Goal: Task Accomplishment & Management: Manage account settings

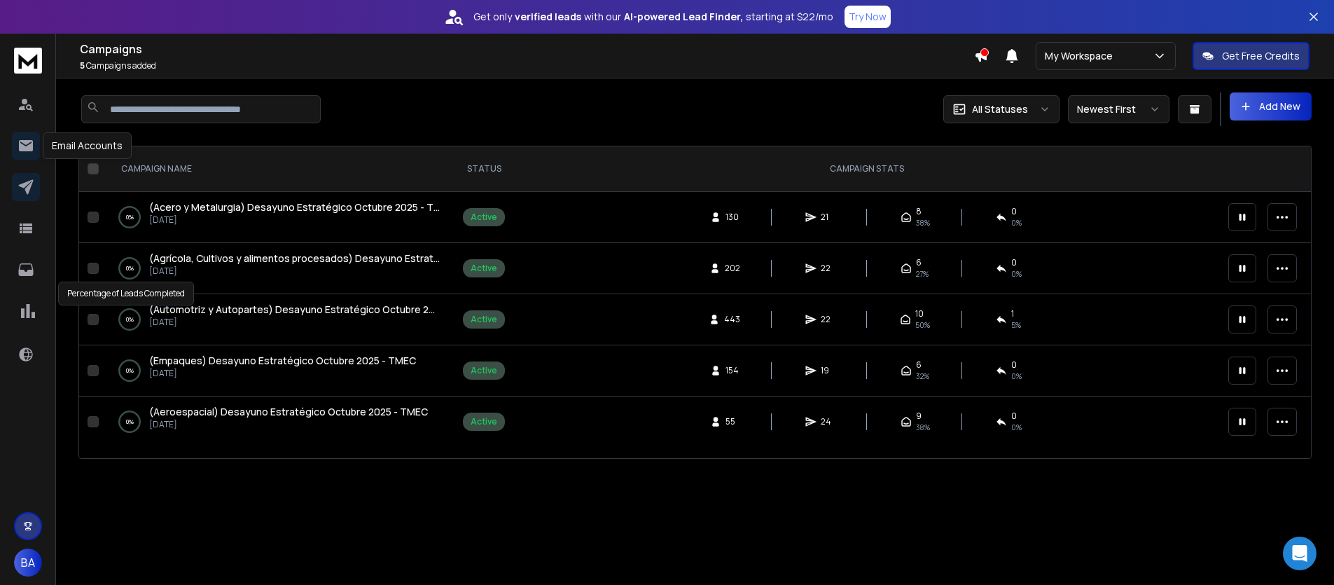
click at [32, 144] on icon at bounding box center [26, 145] width 17 height 17
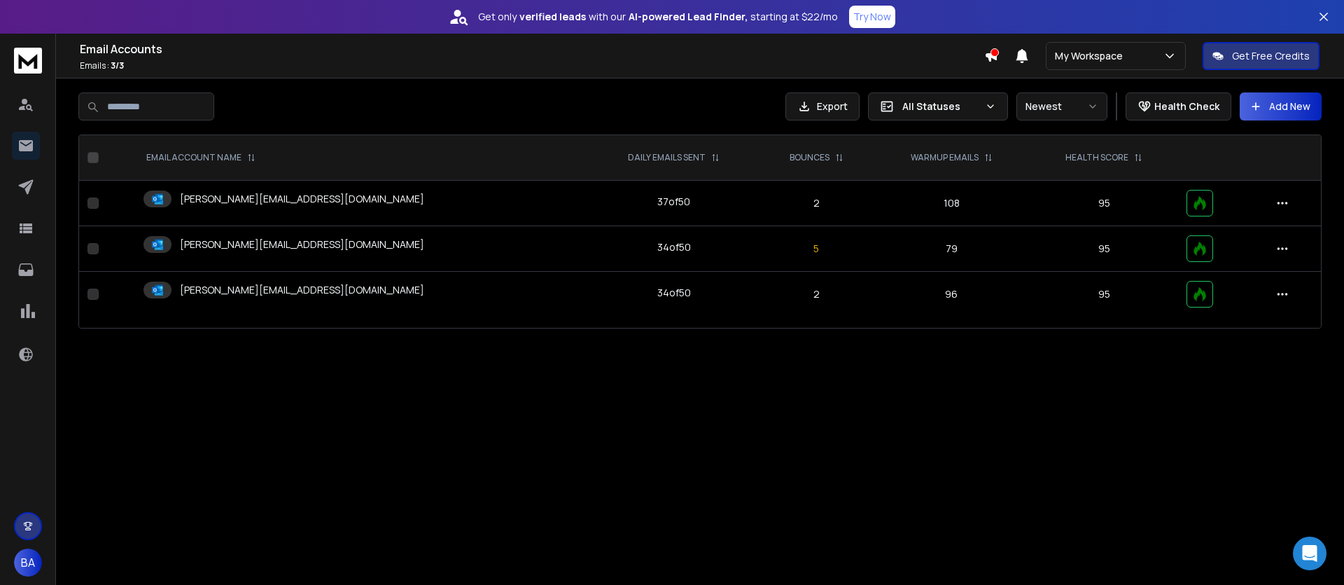
click at [1194, 250] on icon at bounding box center [1200, 249] width 12 height 14
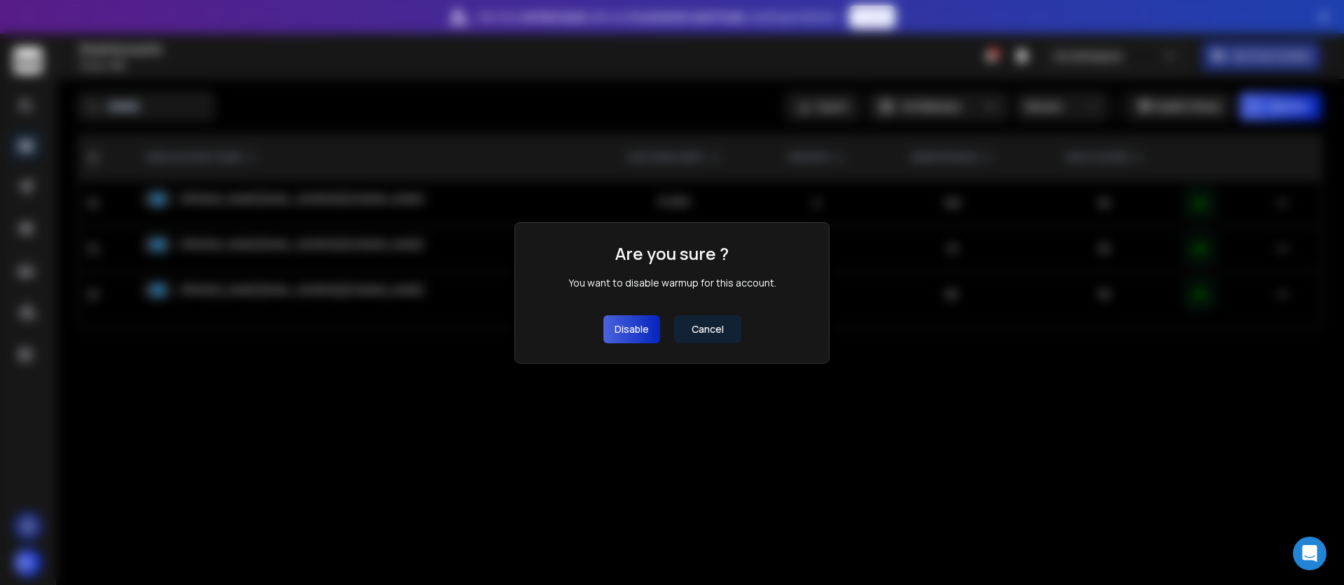
click at [729, 332] on button "Cancel" at bounding box center [707, 329] width 67 height 28
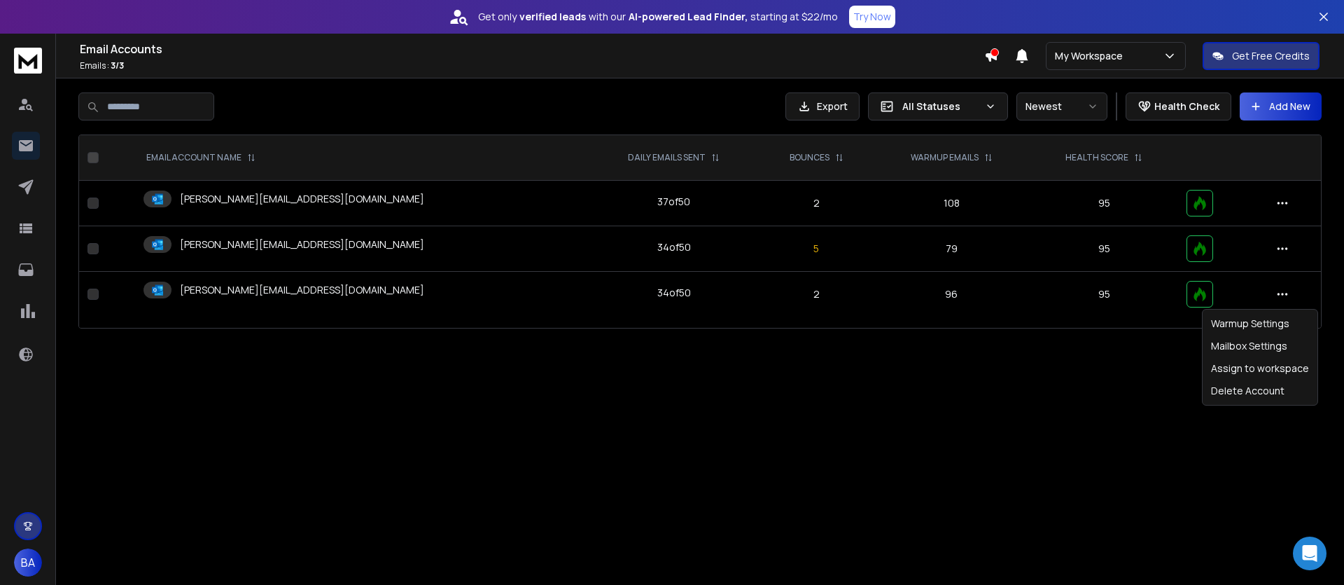
click at [1291, 295] on button at bounding box center [1282, 294] width 61 height 24
click at [1124, 396] on div "Get only verified leads with our AI-powered Lead Finder, starting at $22/mo Try…" at bounding box center [672, 292] width 1344 height 585
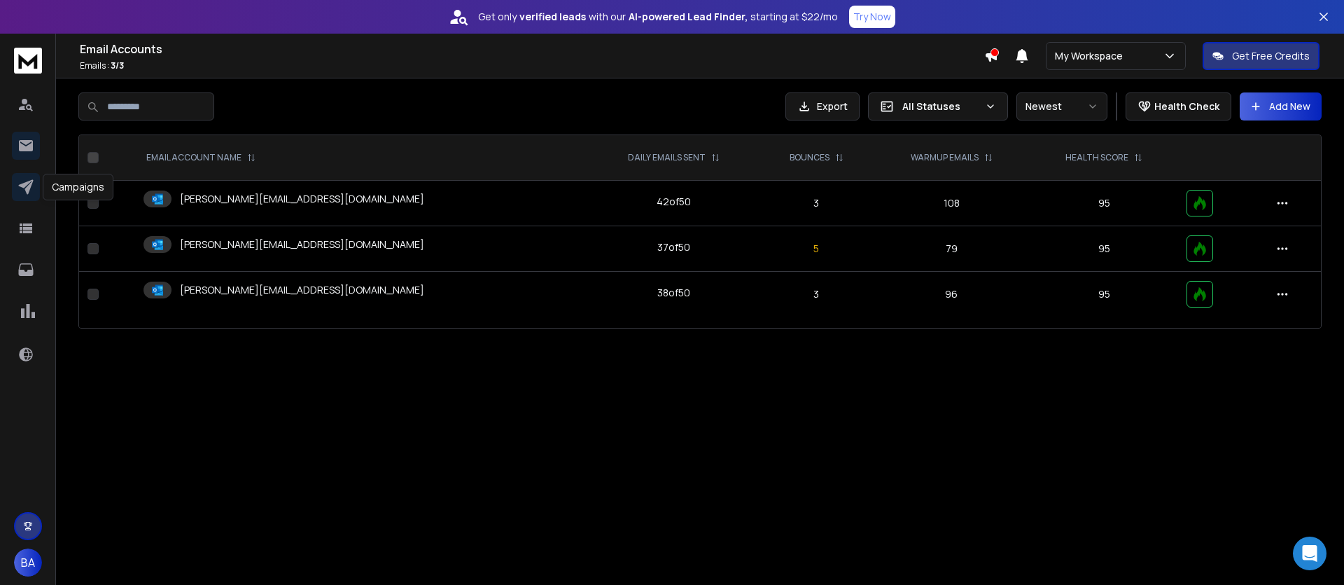
click at [32, 190] on icon at bounding box center [26, 187] width 17 height 17
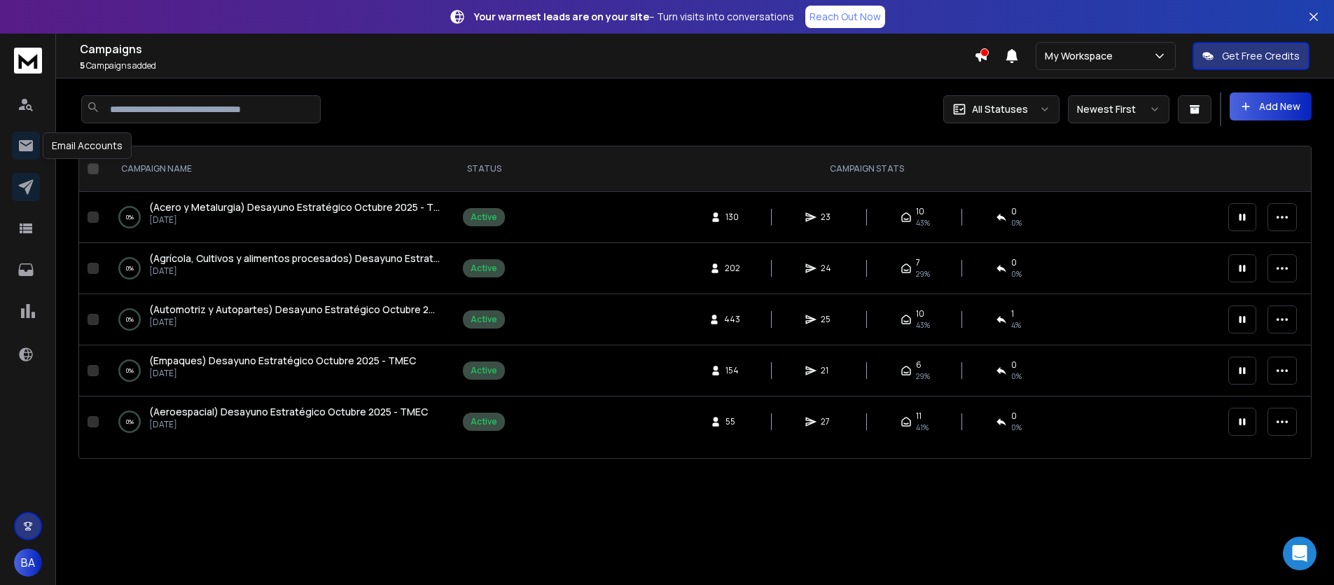
click at [20, 151] on icon at bounding box center [26, 145] width 14 height 11
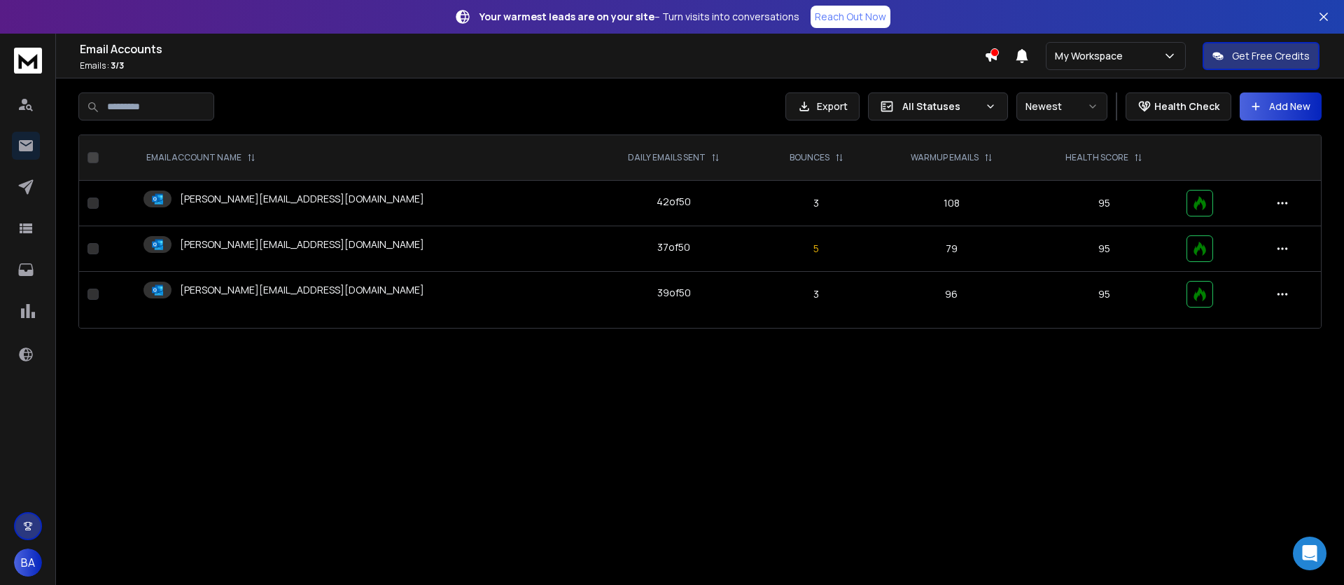
click at [271, 200] on p "[PERSON_NAME][EMAIL_ADDRESS][DOMAIN_NAME]" at bounding box center [302, 199] width 244 height 14
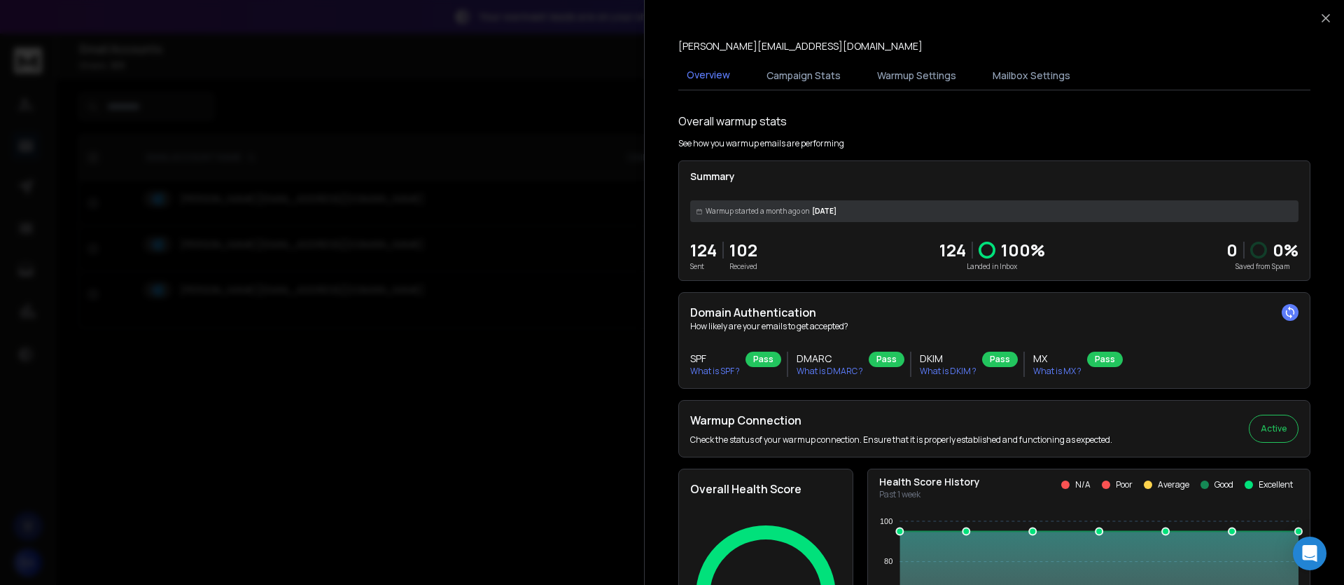
click at [813, 76] on button "Campaign Stats" at bounding box center [803, 75] width 91 height 31
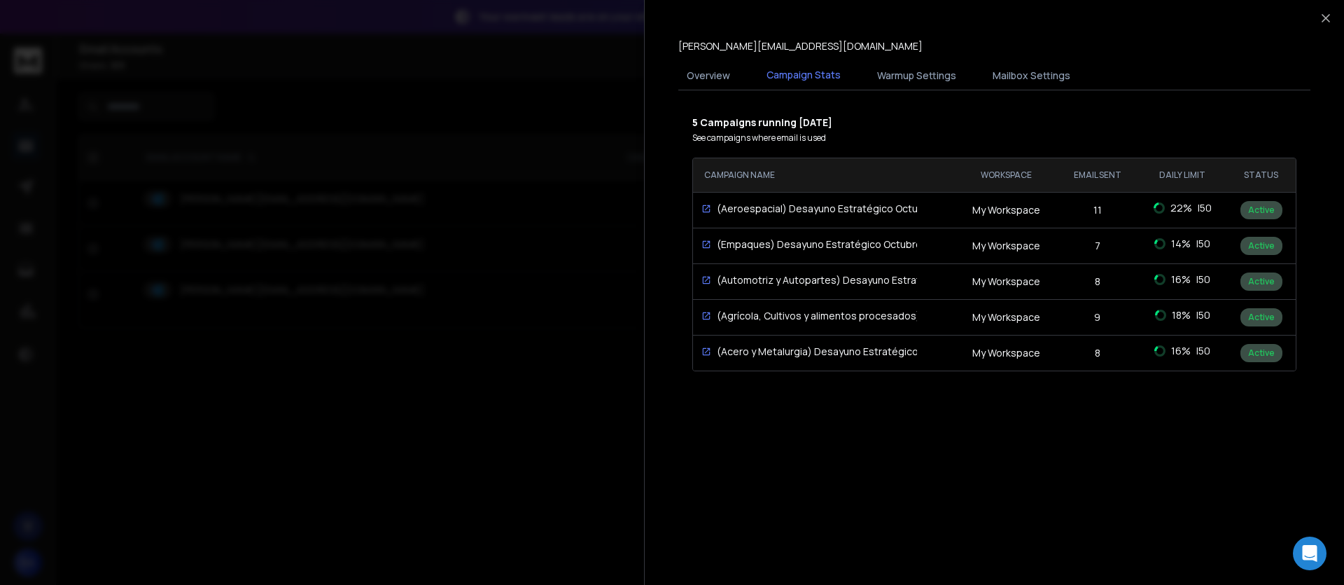
click at [910, 71] on button "Warmup Settings" at bounding box center [917, 75] width 96 height 31
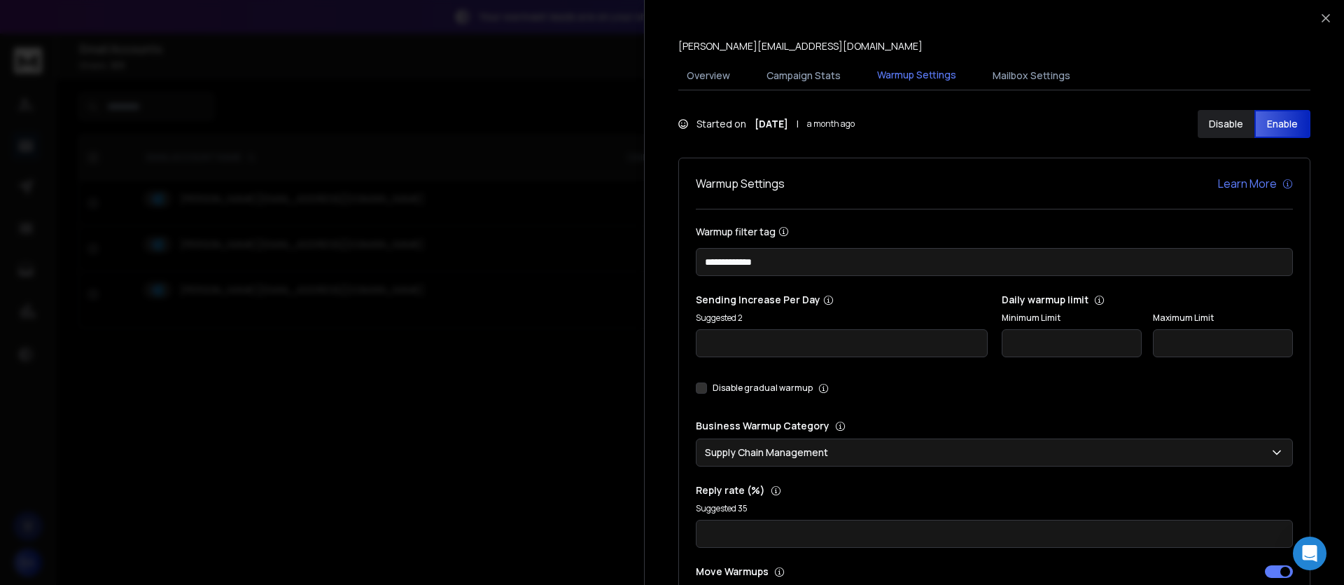
click at [1187, 347] on input "**" at bounding box center [1223, 343] width 140 height 28
drag, startPoint x: 1187, startPoint y: 345, endPoint x: 1156, endPoint y: 345, distance: 30.1
click at [1156, 345] on input "**" at bounding box center [1223, 343] width 140 height 28
click at [1033, 62] on button "Mailbox Settings" at bounding box center [1031, 75] width 95 height 31
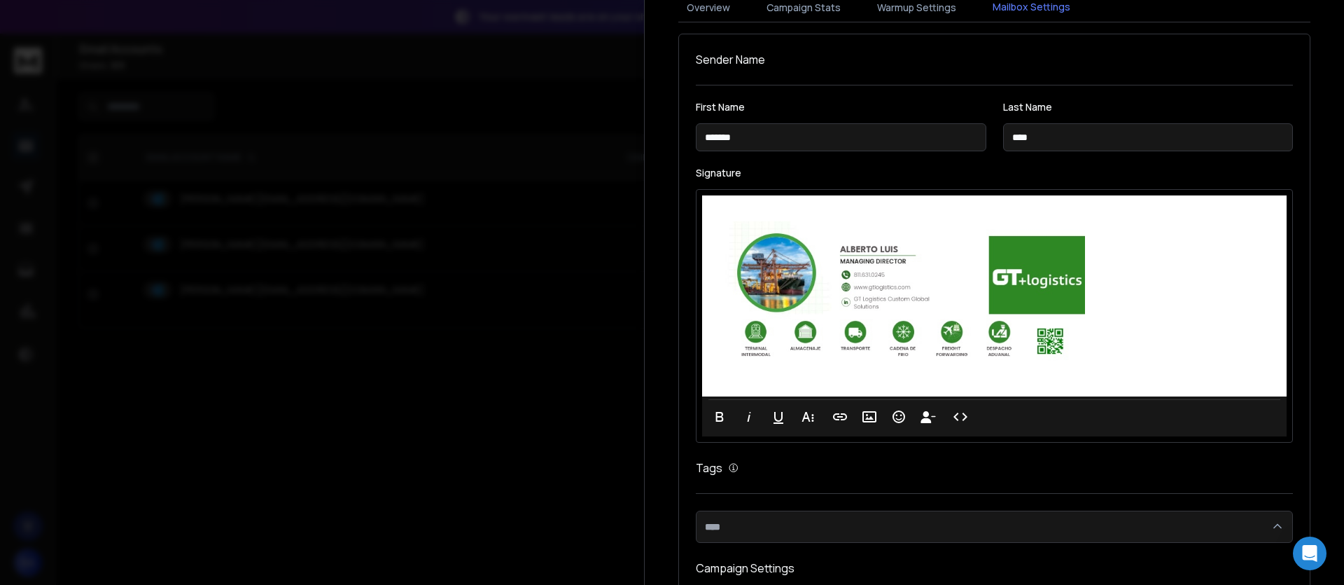
scroll to position [291, 0]
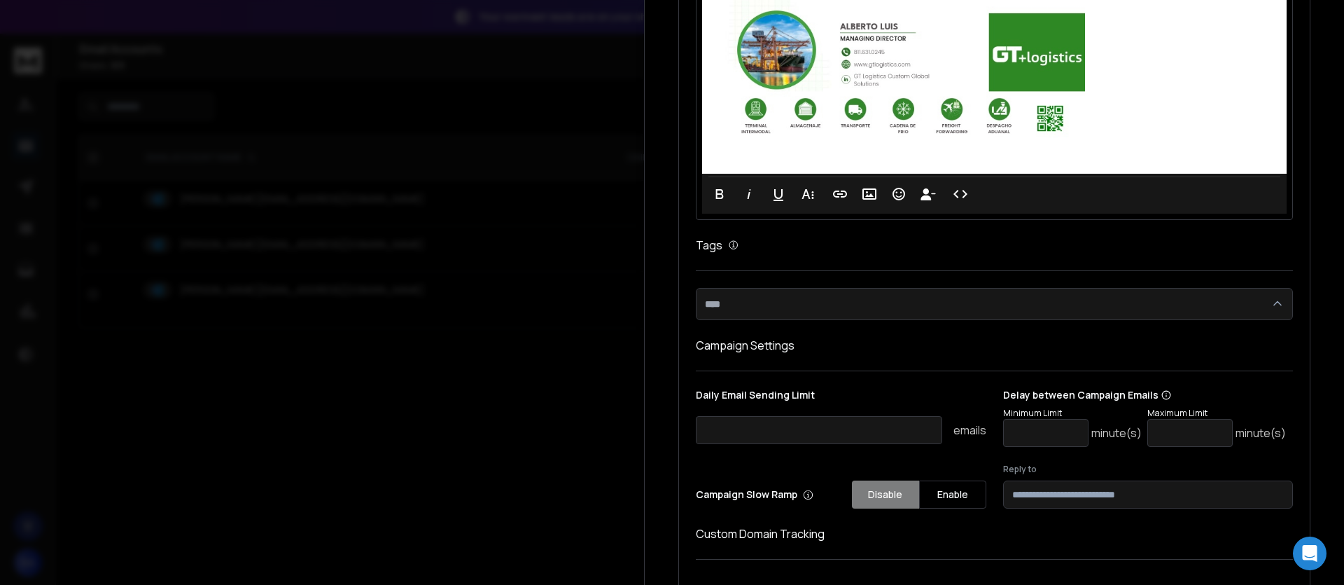
click at [751, 428] on input "**" at bounding box center [819, 430] width 246 height 28
click at [790, 429] on input "**" at bounding box center [819, 430] width 246 height 28
drag, startPoint x: 746, startPoint y: 435, endPoint x: 694, endPoint y: 432, distance: 51.9
click at [694, 432] on div "**********" at bounding box center [994, 352] width 632 height 1082
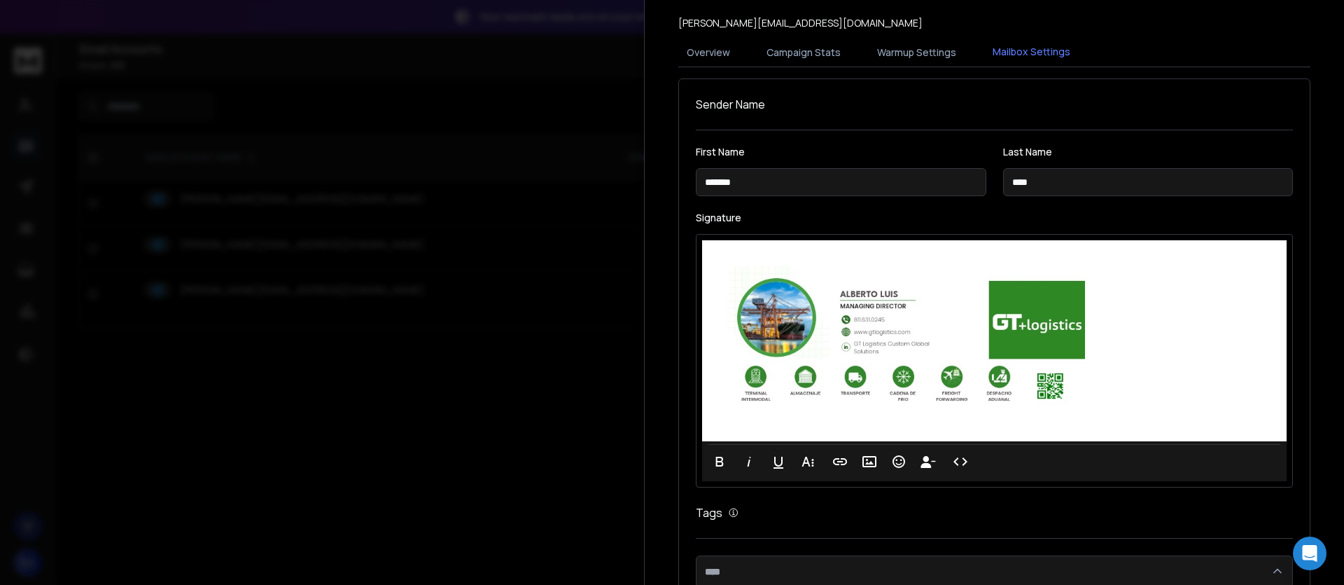
scroll to position [0, 0]
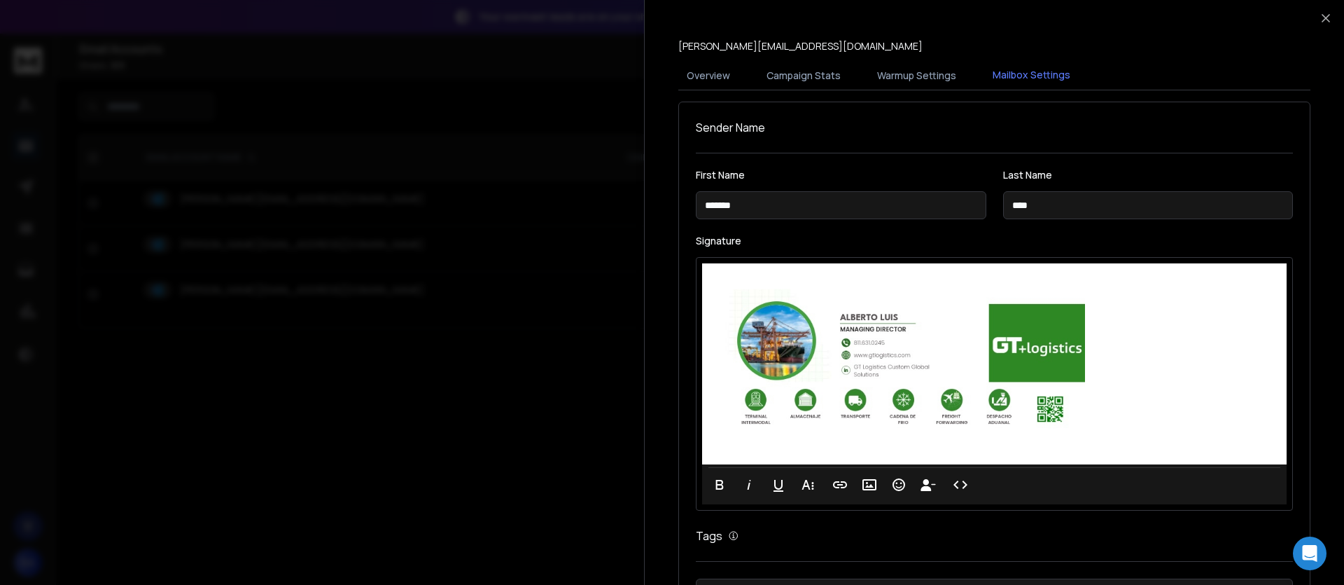
drag, startPoint x: 916, startPoint y: 54, endPoint x: 919, endPoint y: 63, distance: 9.5
click at [921, 73] on button "Warmup Settings" at bounding box center [917, 75] width 96 height 31
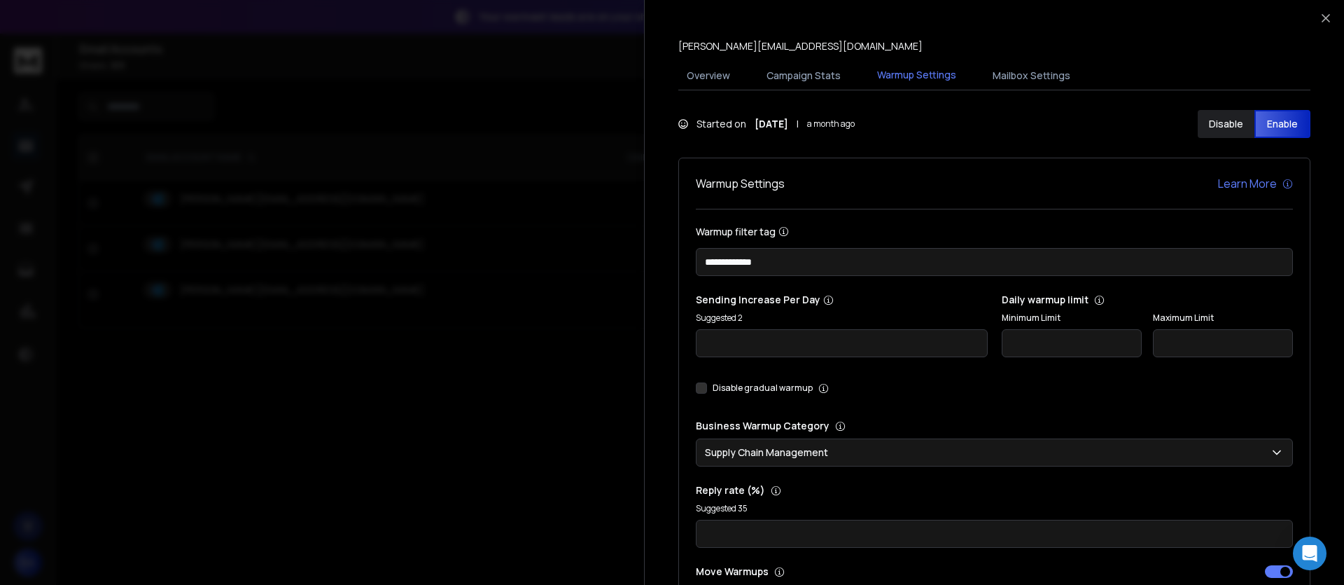
scroll to position [36, 0]
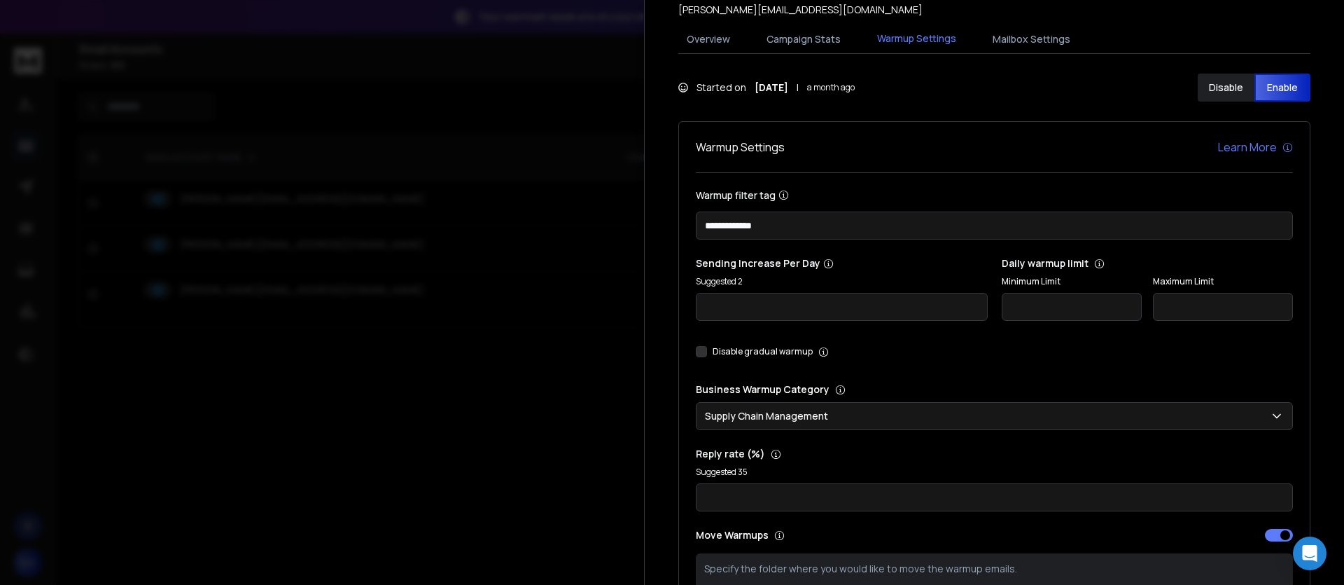
click at [1183, 309] on input "**" at bounding box center [1223, 307] width 140 height 28
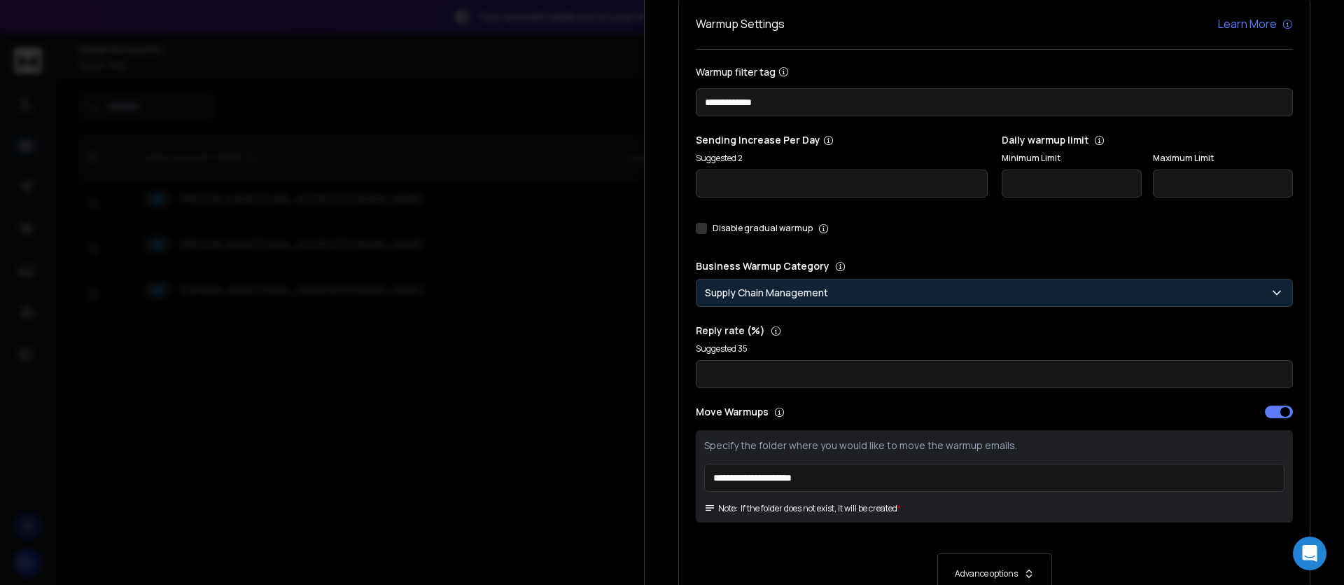
scroll to position [0, 0]
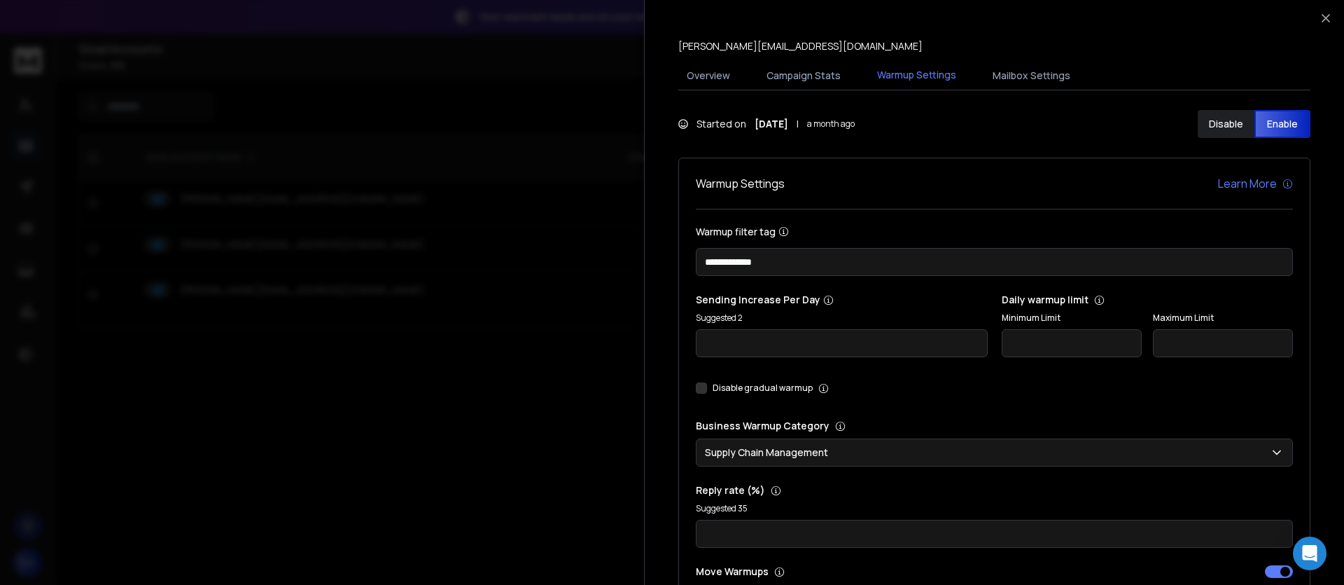
click at [1044, 73] on button "Mailbox Settings" at bounding box center [1031, 75] width 95 height 31
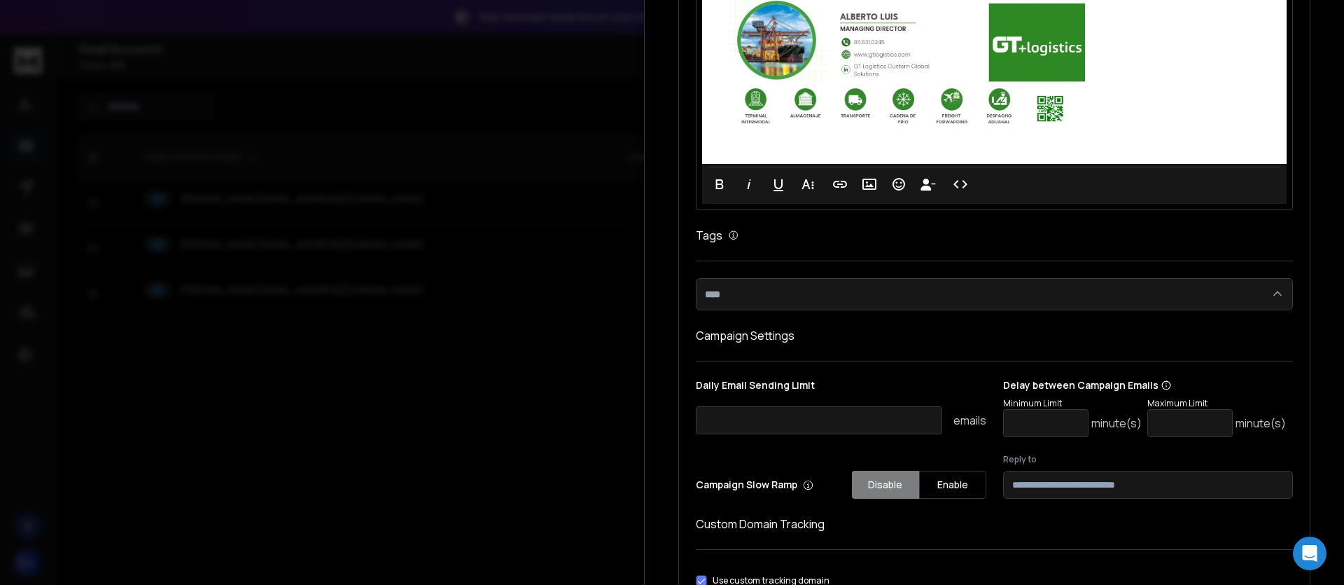
scroll to position [309, 0]
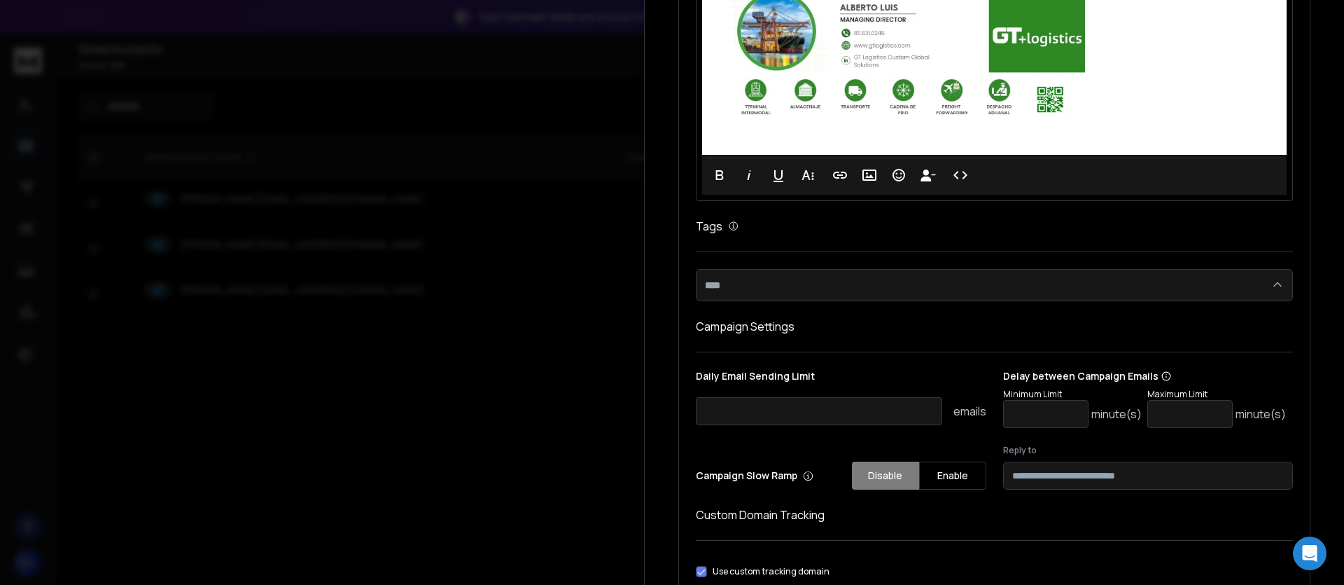
click at [1039, 417] on input "*" at bounding box center [1045, 414] width 85 height 28
click at [1178, 417] on input "*" at bounding box center [1189, 414] width 85 height 28
click at [1081, 384] on div "Delay between Campaign Emails Minimum Limit * minute(s) Maximum Limit * minute(…" at bounding box center [1144, 398] width 283 height 59
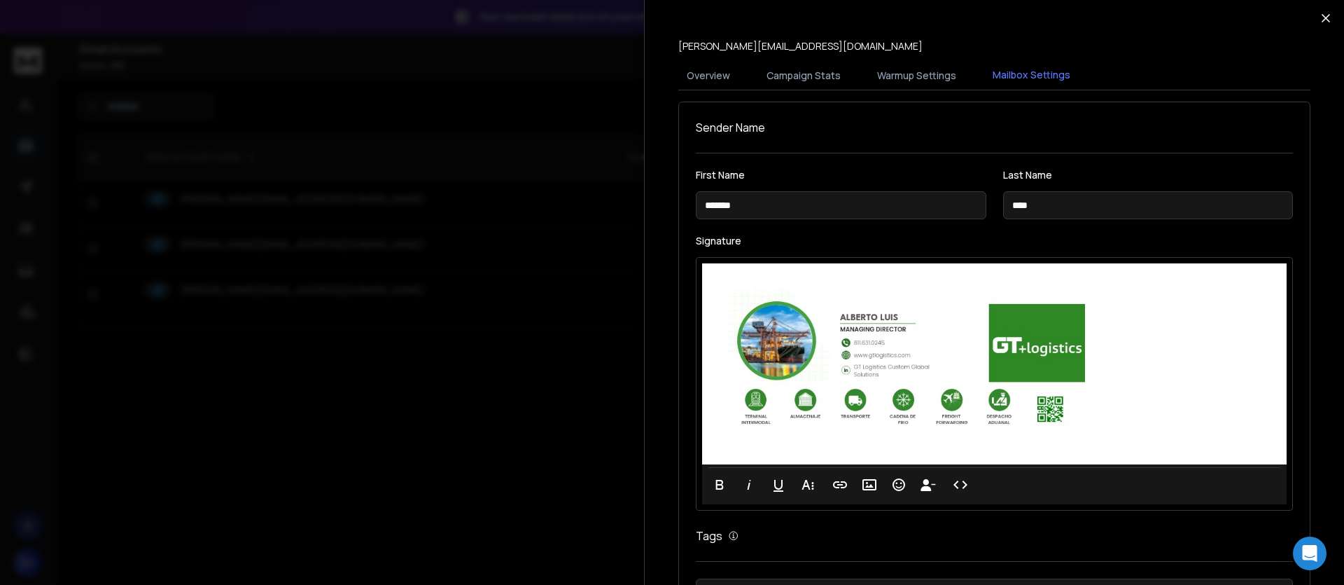
click at [1319, 22] on icon "button" at bounding box center [1326, 18] width 14 height 14
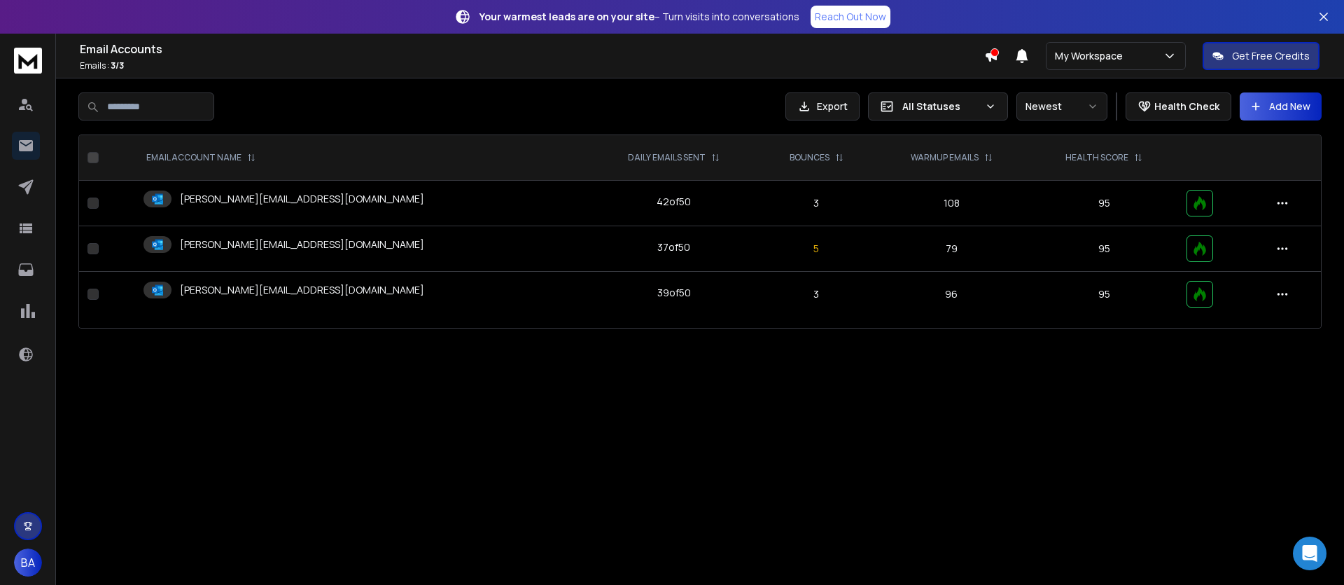
click at [360, 204] on p "[PERSON_NAME][EMAIL_ADDRESS][DOMAIN_NAME]" at bounding box center [302, 199] width 244 height 14
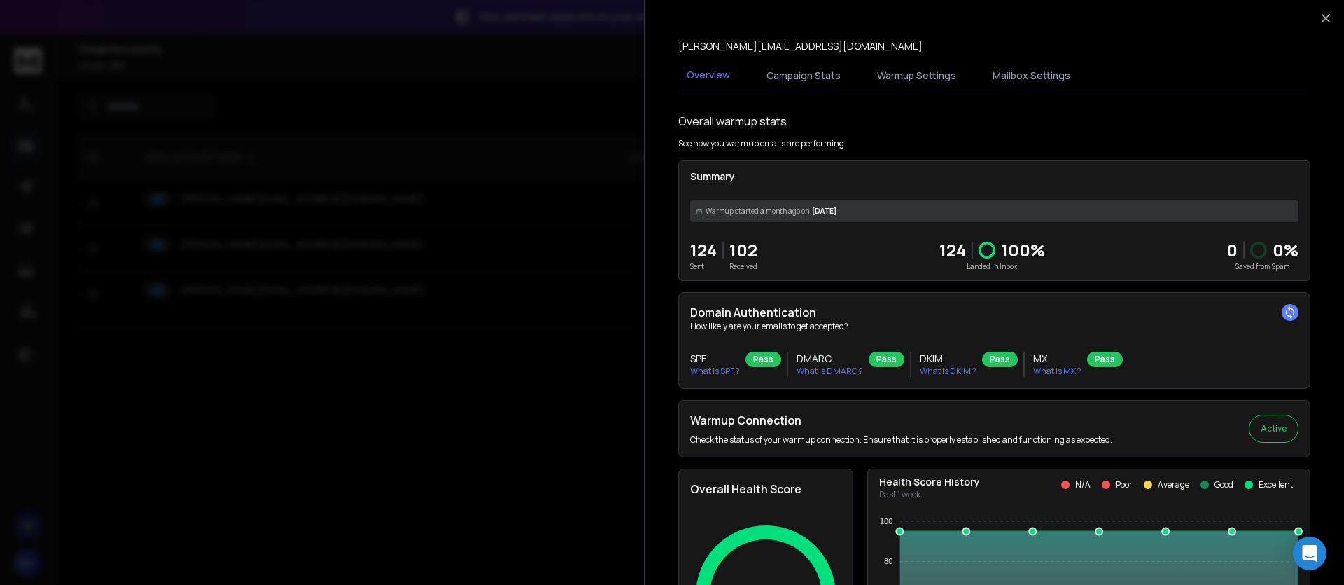
click at [946, 63] on button "Warmup Settings" at bounding box center [917, 75] width 96 height 31
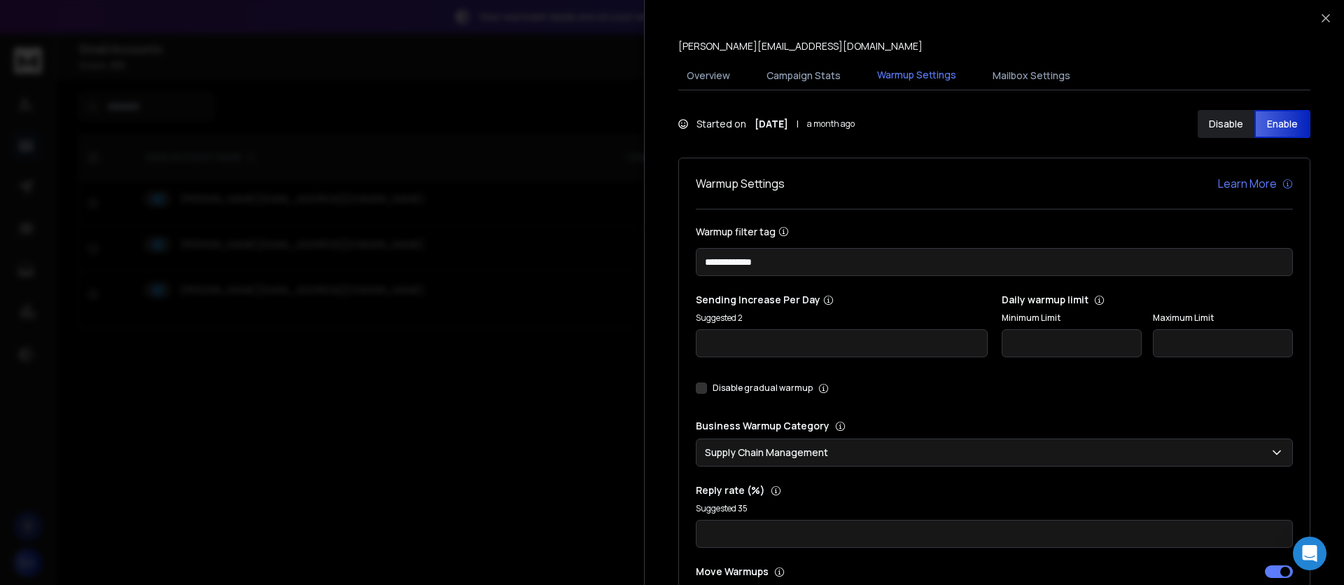
click at [1040, 76] on button "Mailbox Settings" at bounding box center [1031, 75] width 95 height 31
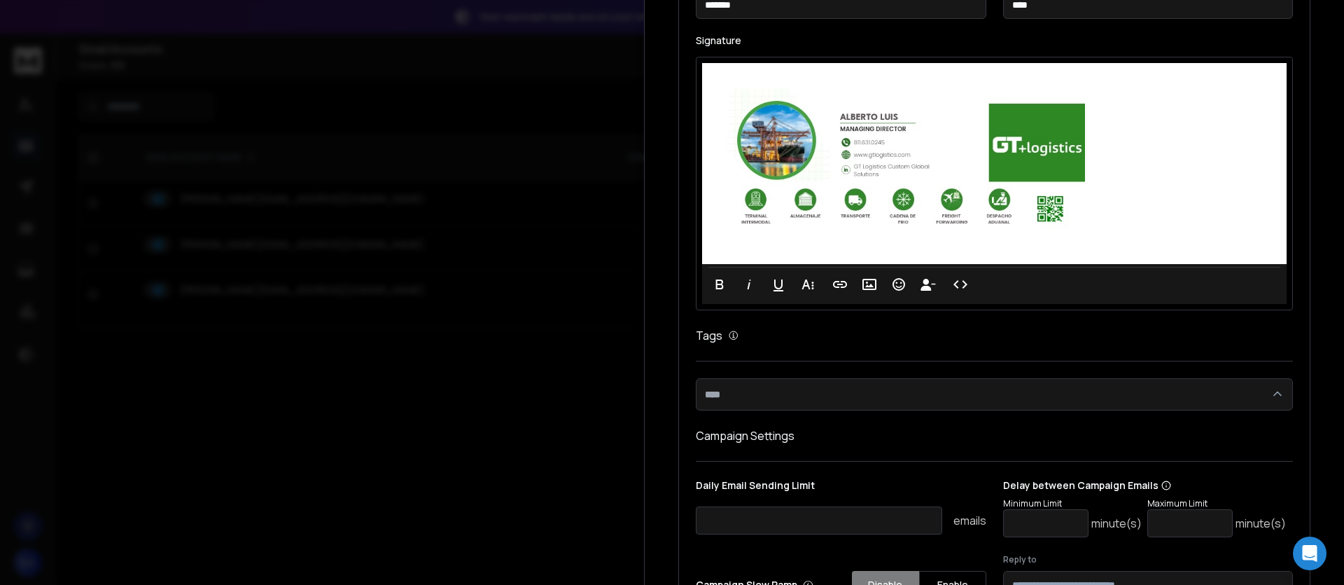
scroll to position [249, 0]
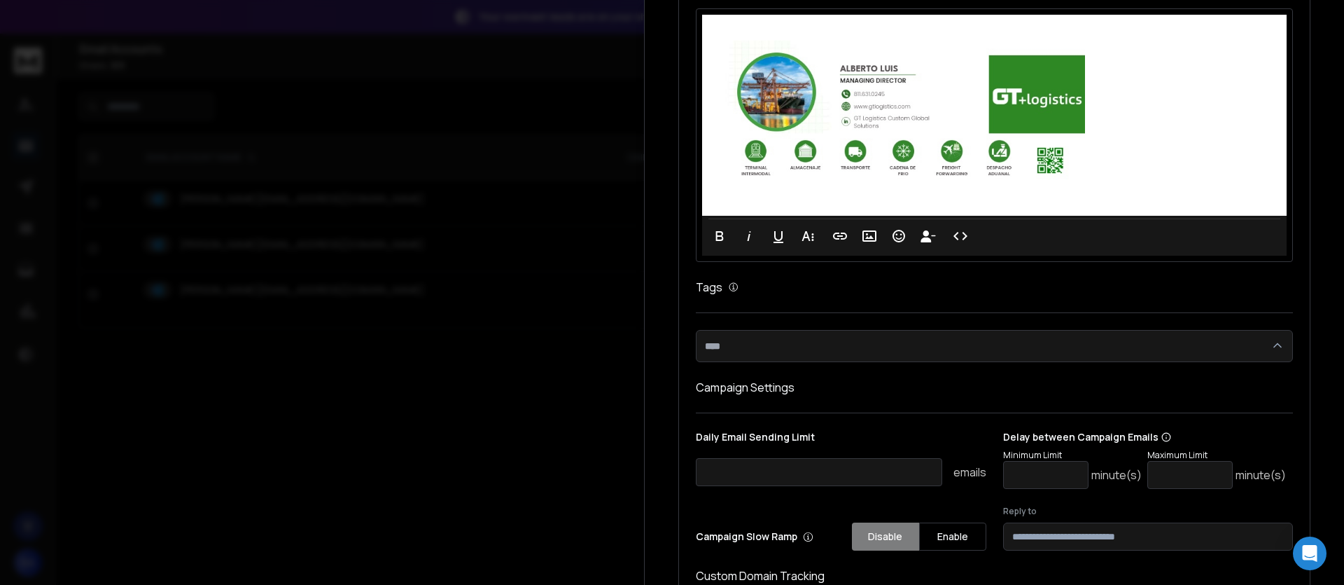
click at [876, 473] on input "**" at bounding box center [819, 472] width 246 height 28
drag, startPoint x: 704, startPoint y: 475, endPoint x: 714, endPoint y: 474, distance: 9.8
click at [714, 474] on input "**" at bounding box center [819, 472] width 246 height 28
click at [811, 400] on form "**********" at bounding box center [994, 420] width 597 height 996
drag, startPoint x: 719, startPoint y: 477, endPoint x: 695, endPoint y: 477, distance: 23.8
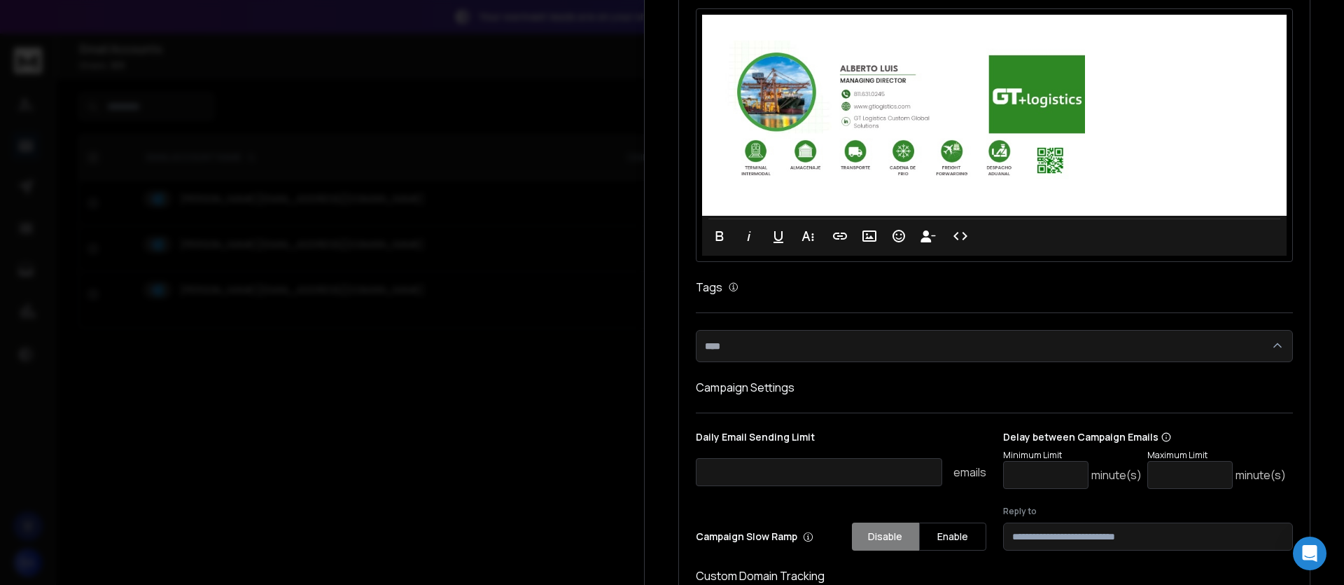
click at [696, 477] on input "***" at bounding box center [819, 472] width 246 height 28
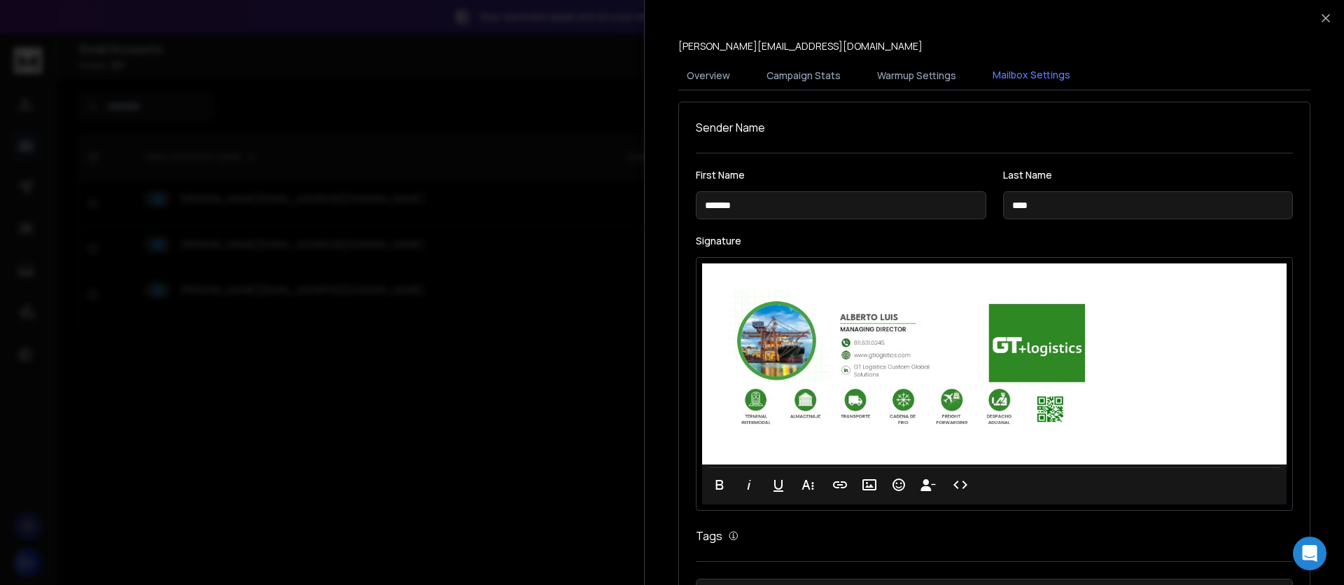
type input "***"
click at [1319, 20] on icon "button" at bounding box center [1326, 18] width 14 height 14
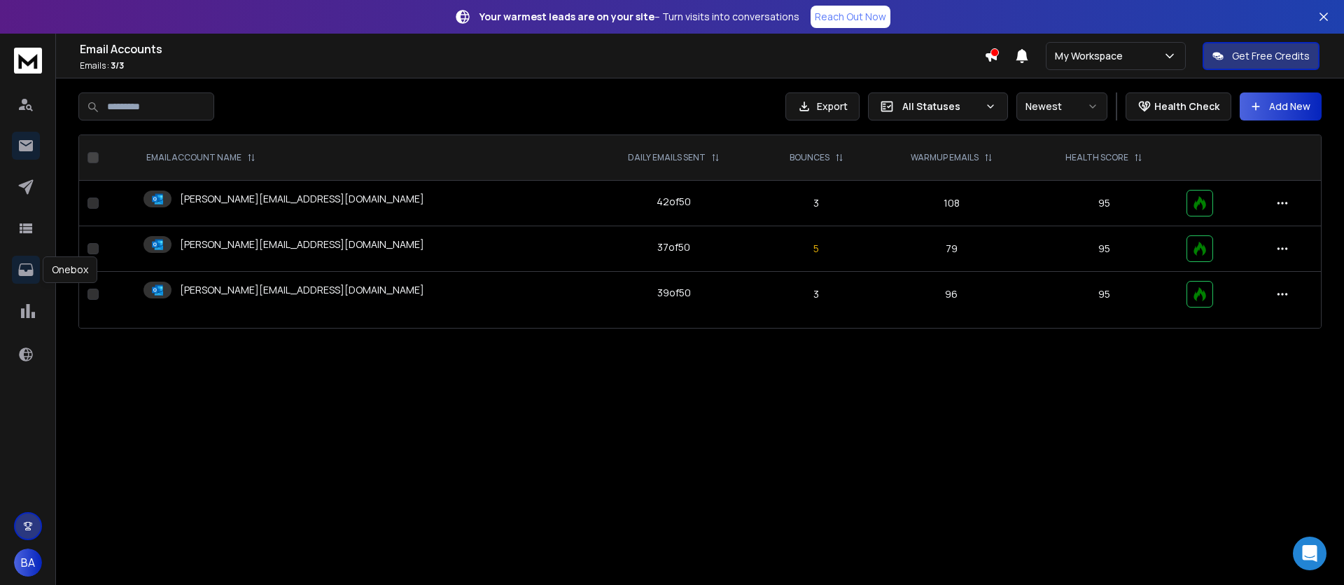
click at [29, 268] on icon at bounding box center [26, 269] width 17 height 17
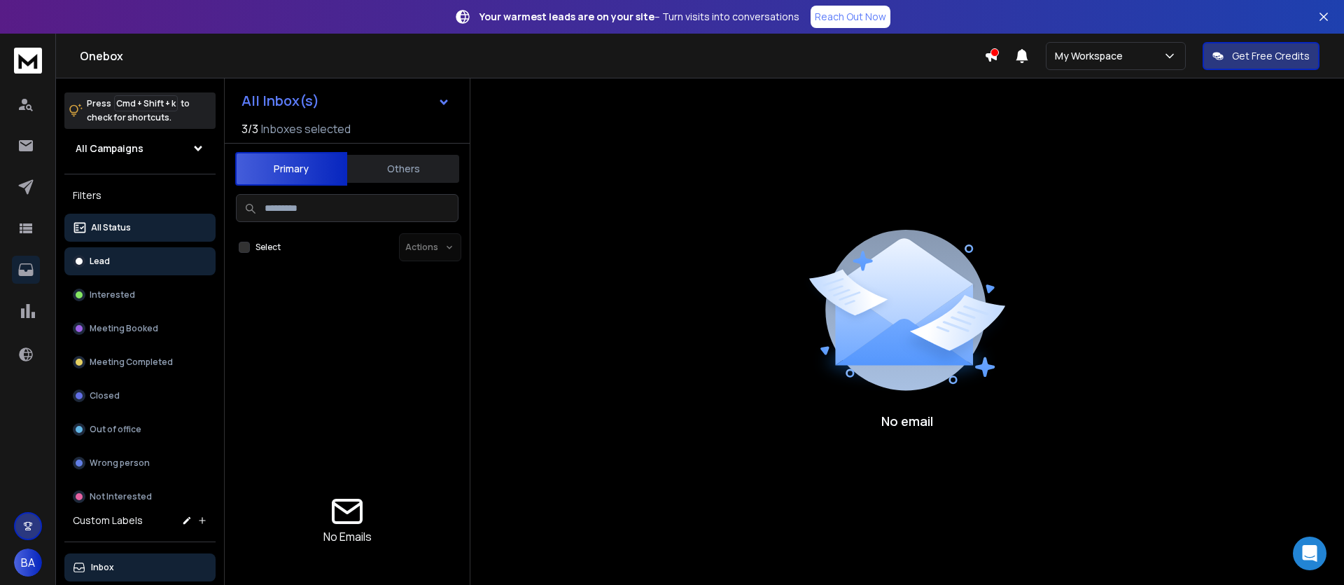
click at [129, 266] on button "Lead" at bounding box center [139, 261] width 151 height 28
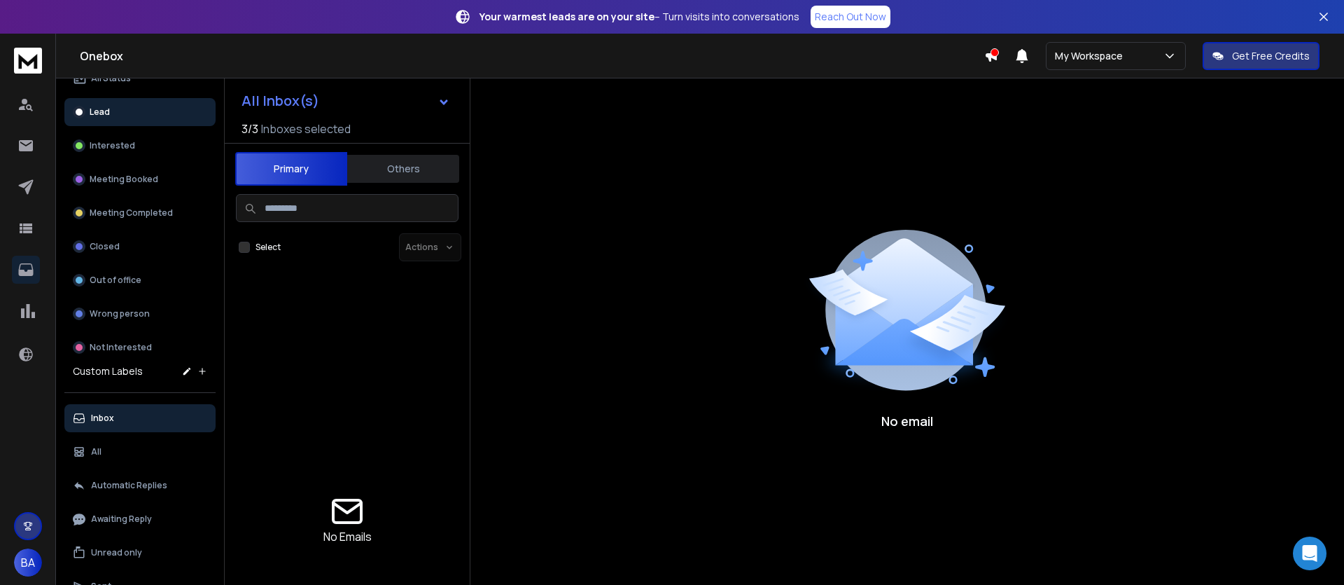
scroll to position [220, 0]
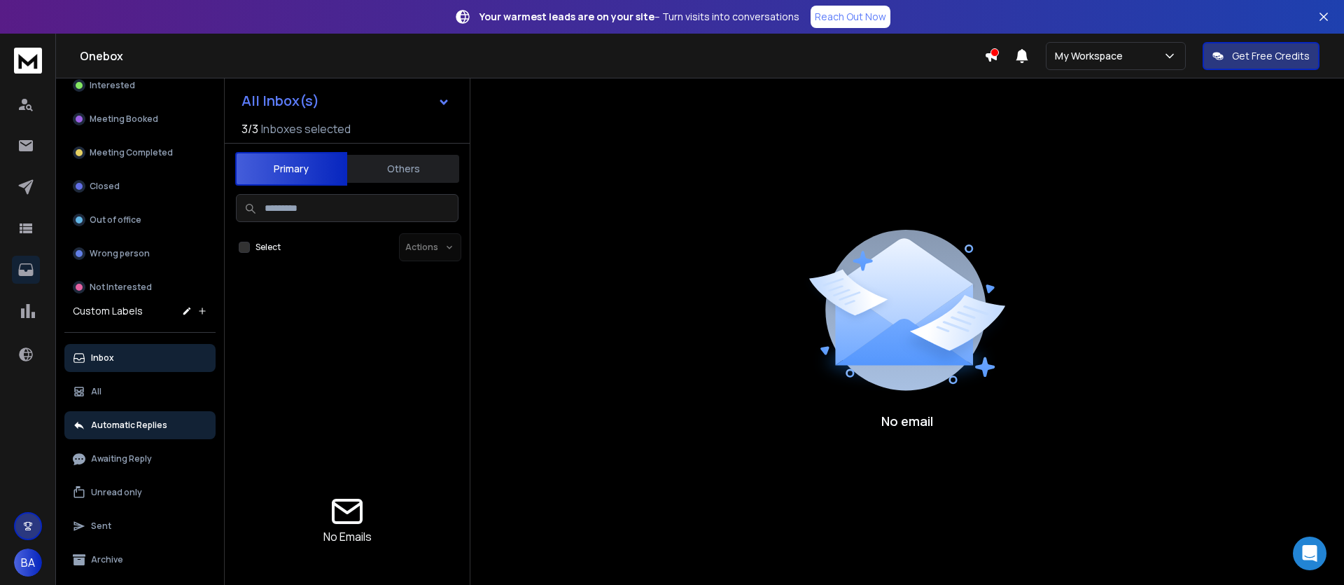
click at [165, 426] on button "Automatic Replies" at bounding box center [139, 425] width 151 height 28
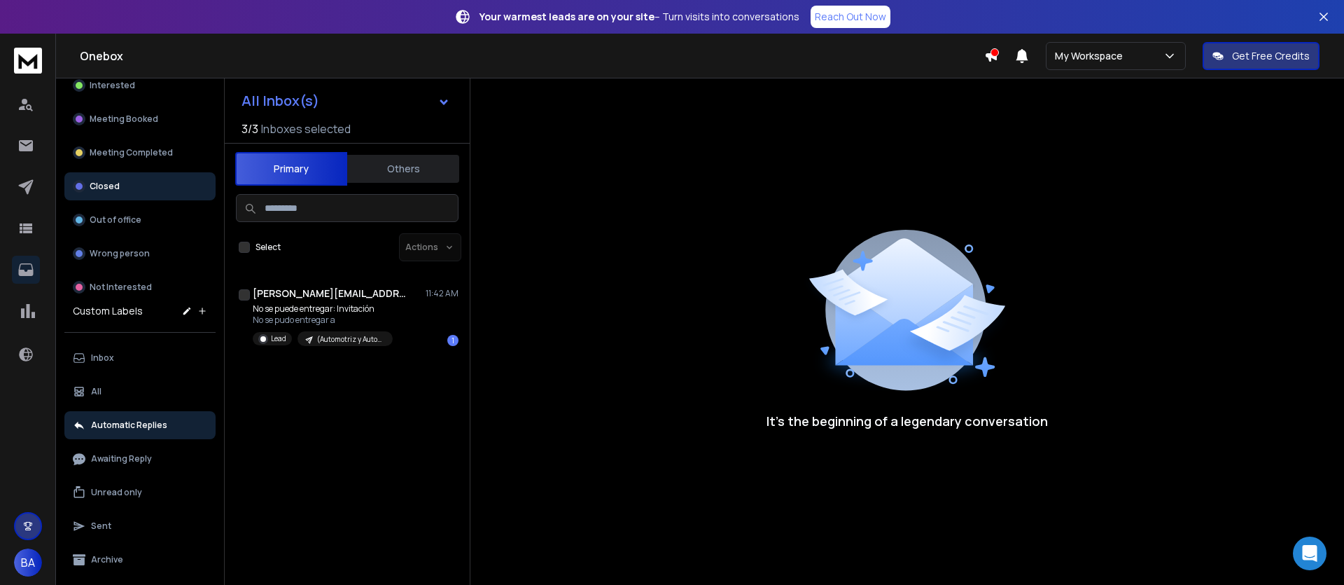
scroll to position [0, 0]
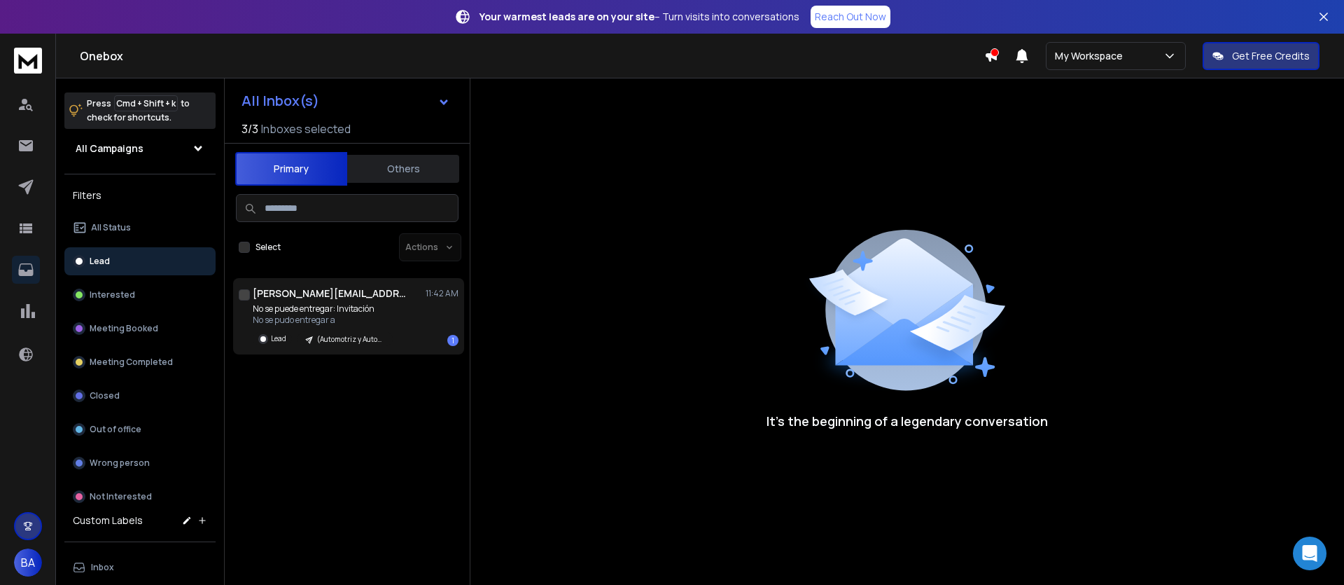
click at [351, 295] on h1 "[PERSON_NAME][EMAIL_ADDRESS][DOMAIN_NAME]" at bounding box center [330, 293] width 154 height 14
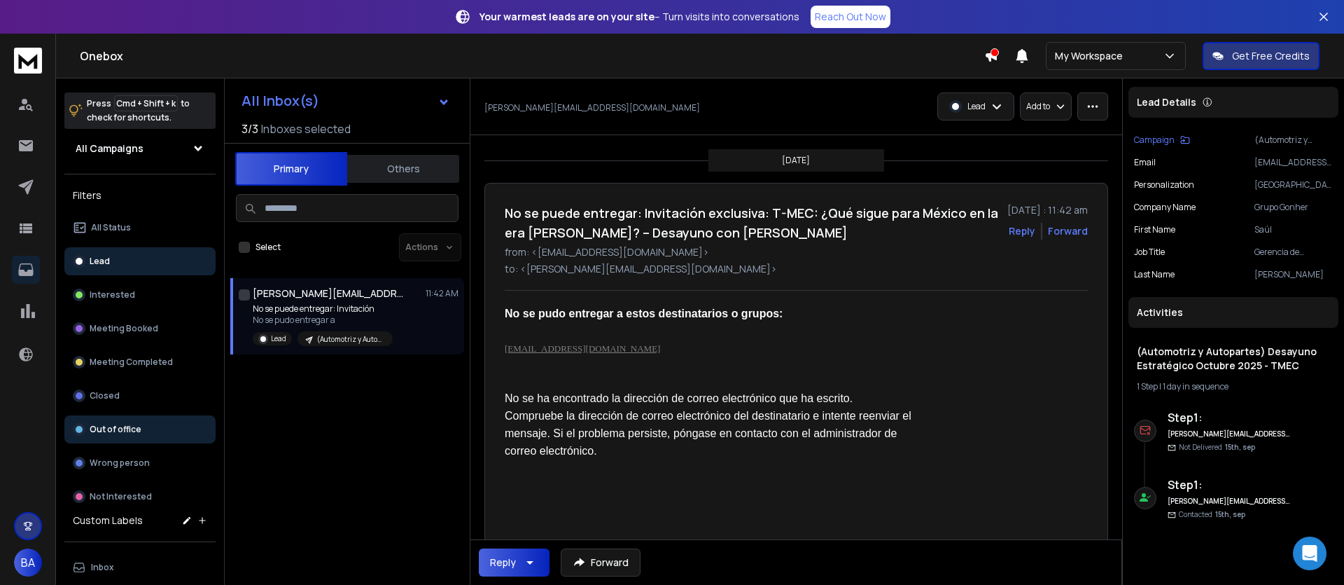
click at [146, 427] on button "Out of office" at bounding box center [139, 429] width 151 height 28
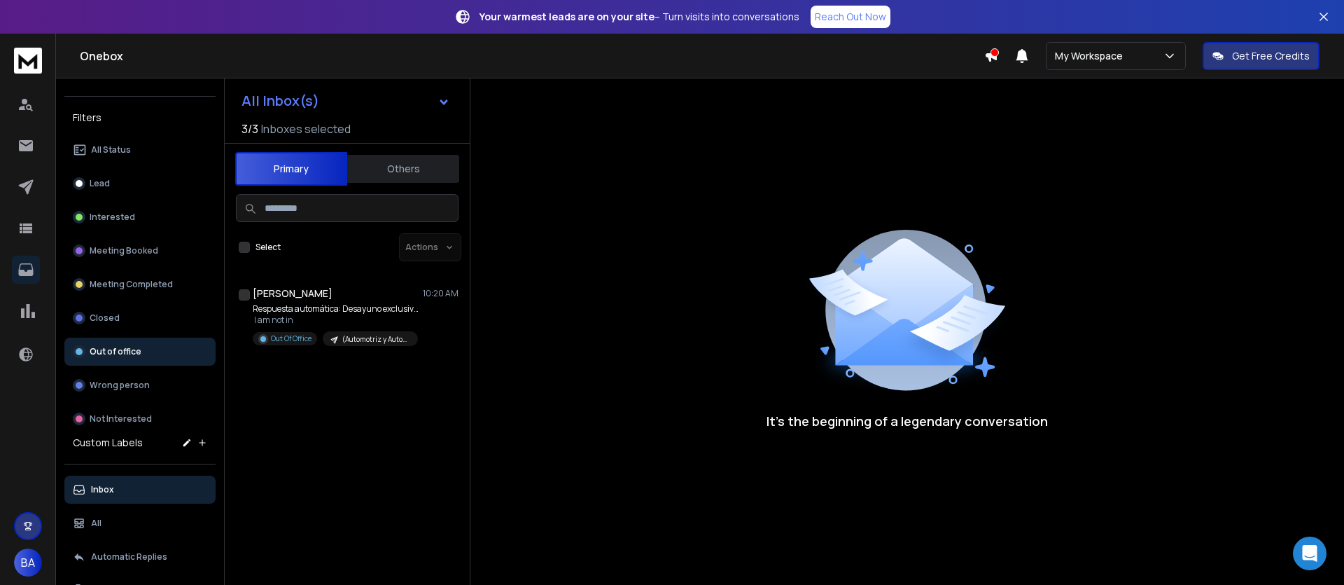
scroll to position [110, 0]
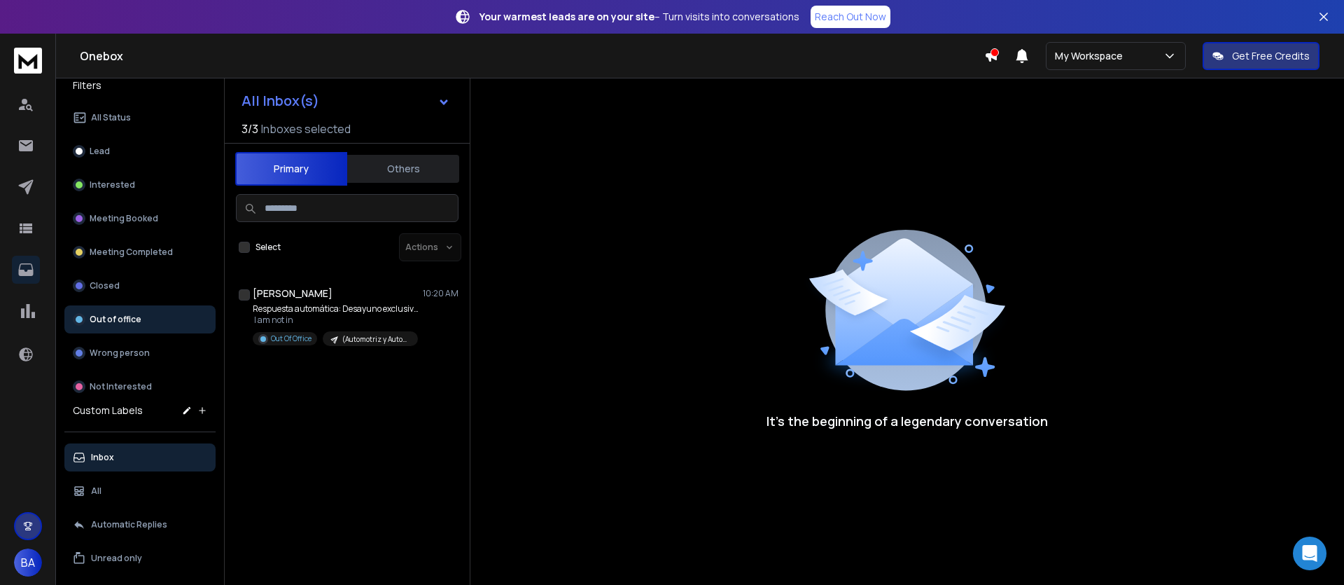
click at [140, 457] on button "Inbox" at bounding box center [139, 457] width 151 height 28
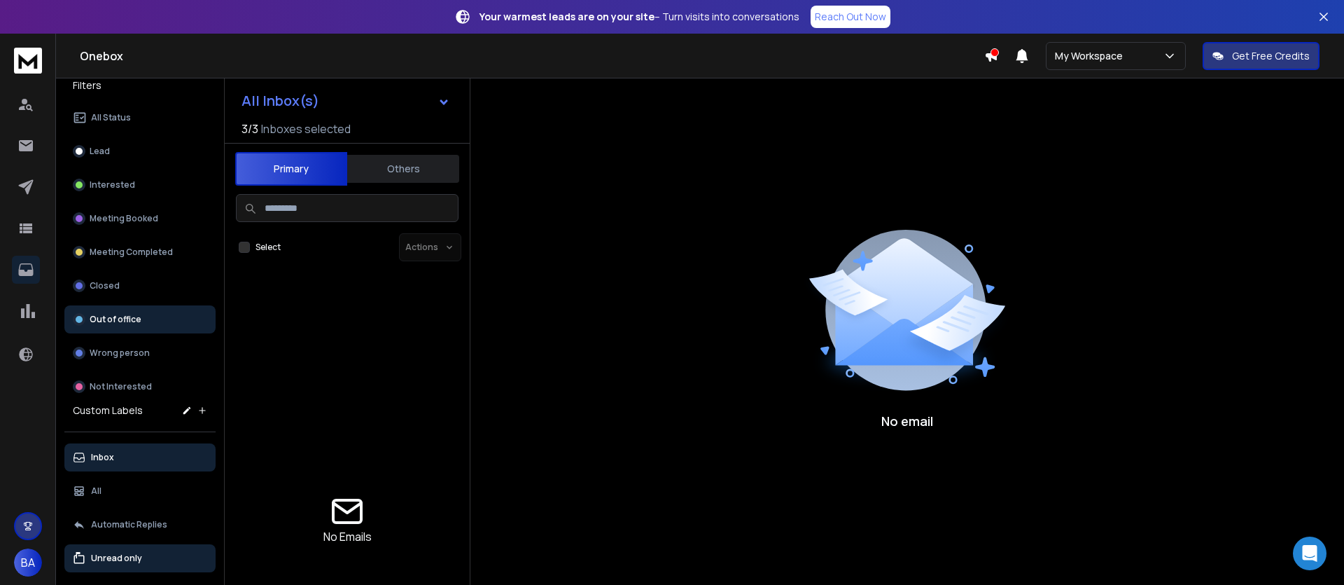
scroll to position [158, 0]
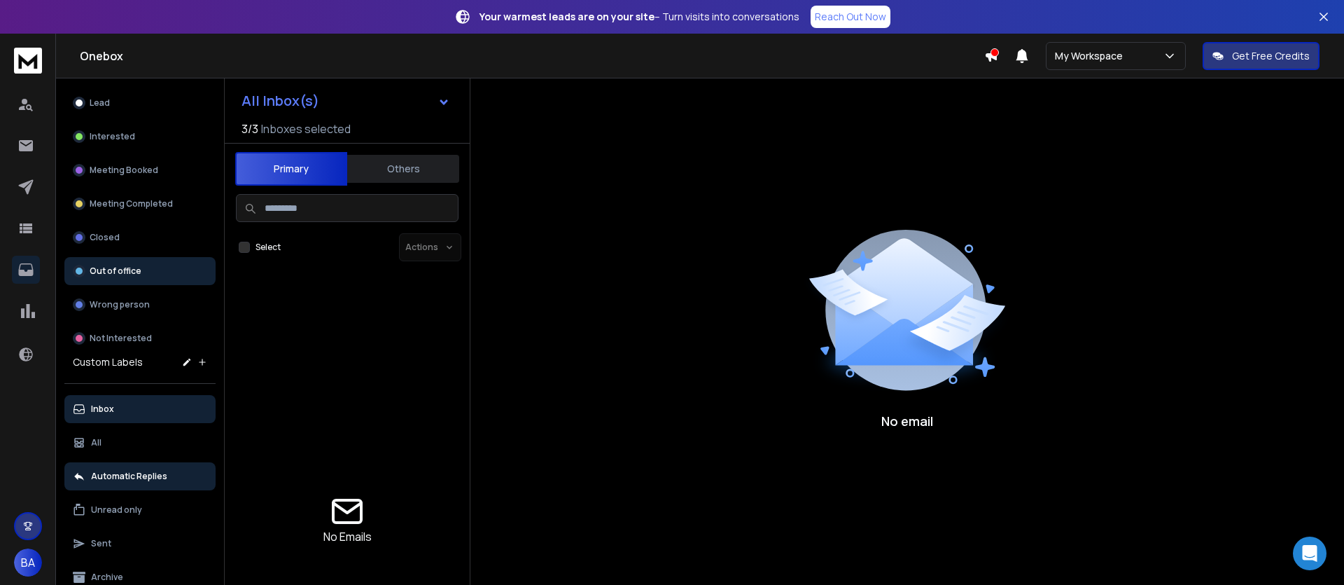
click at [117, 477] on p "Automatic Replies" at bounding box center [129, 475] width 76 height 11
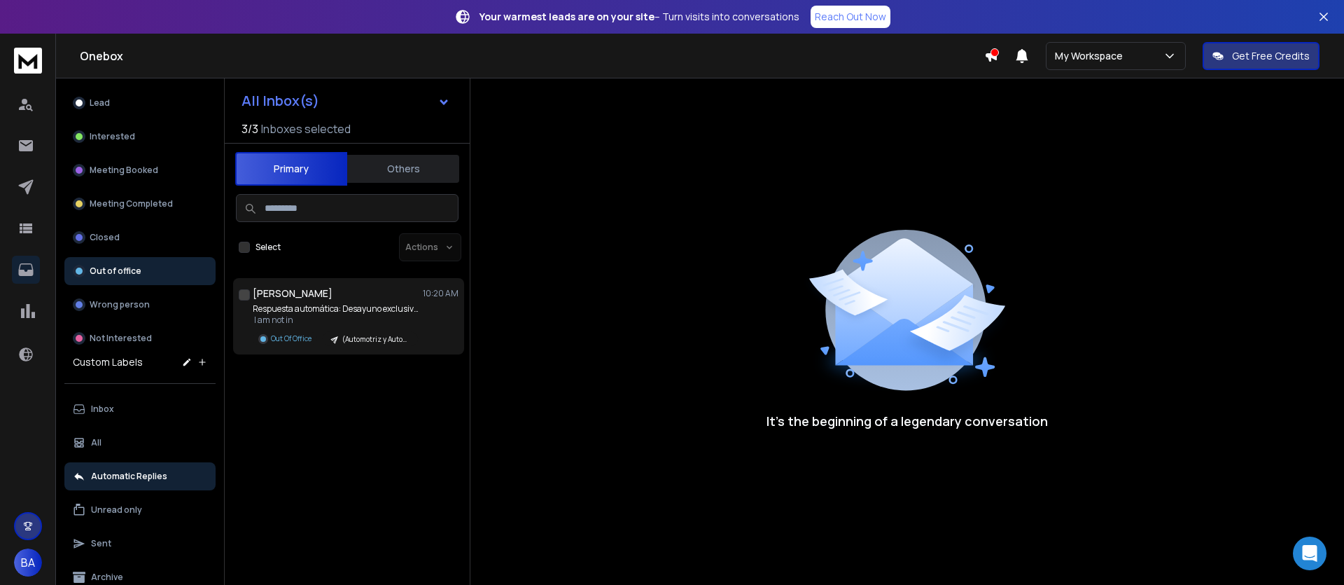
click at [323, 312] on p "Respuesta automática: Desayuno exclusivo: T-MEC" at bounding box center [337, 308] width 168 height 11
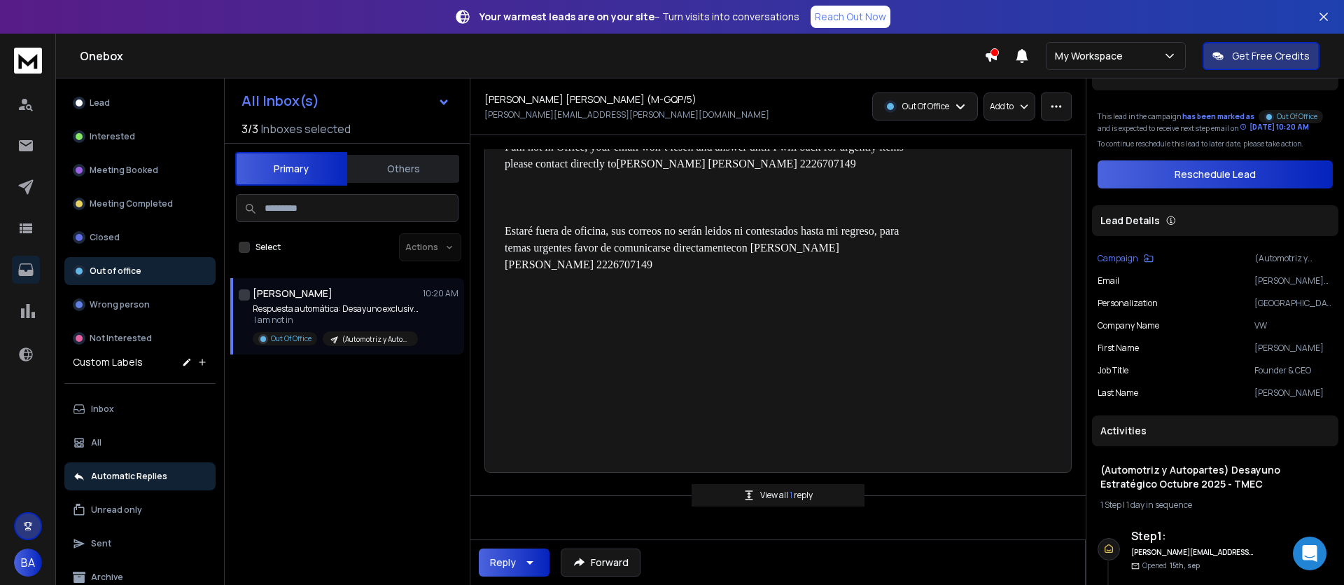
scroll to position [184, 0]
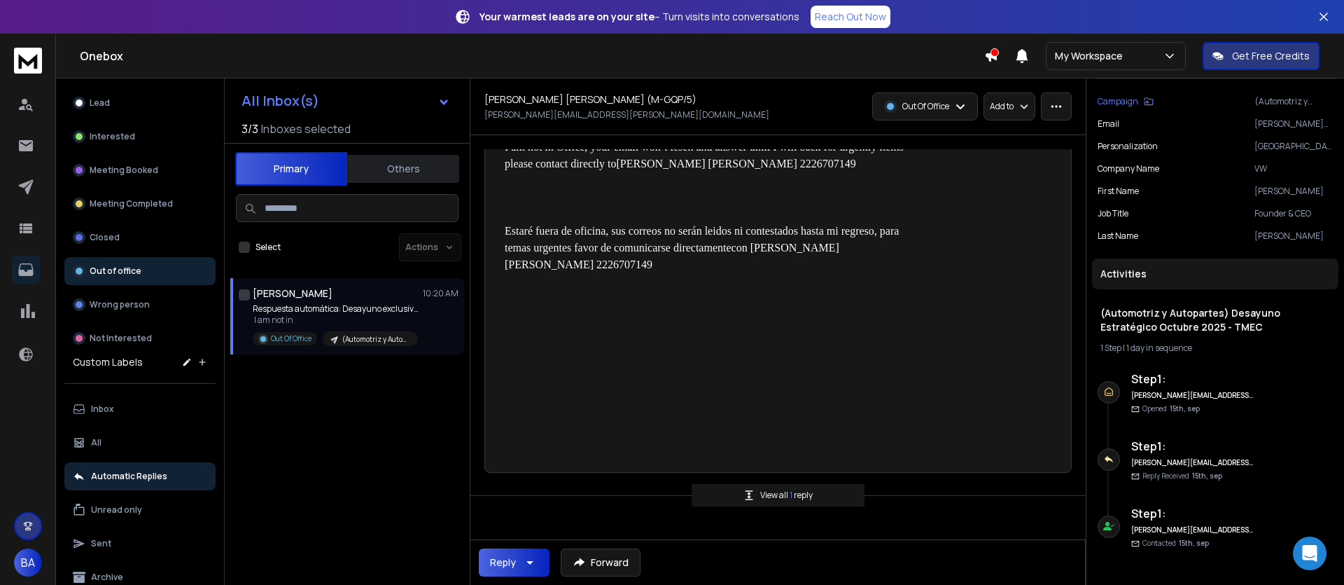
click at [536, 563] on icon "button" at bounding box center [530, 562] width 17 height 17
click at [394, 533] on div "All Inbox(s) 3 / 3 Inboxes selected Primary Others Select Actions Vargas Lopez …" at bounding box center [347, 370] width 245 height 585
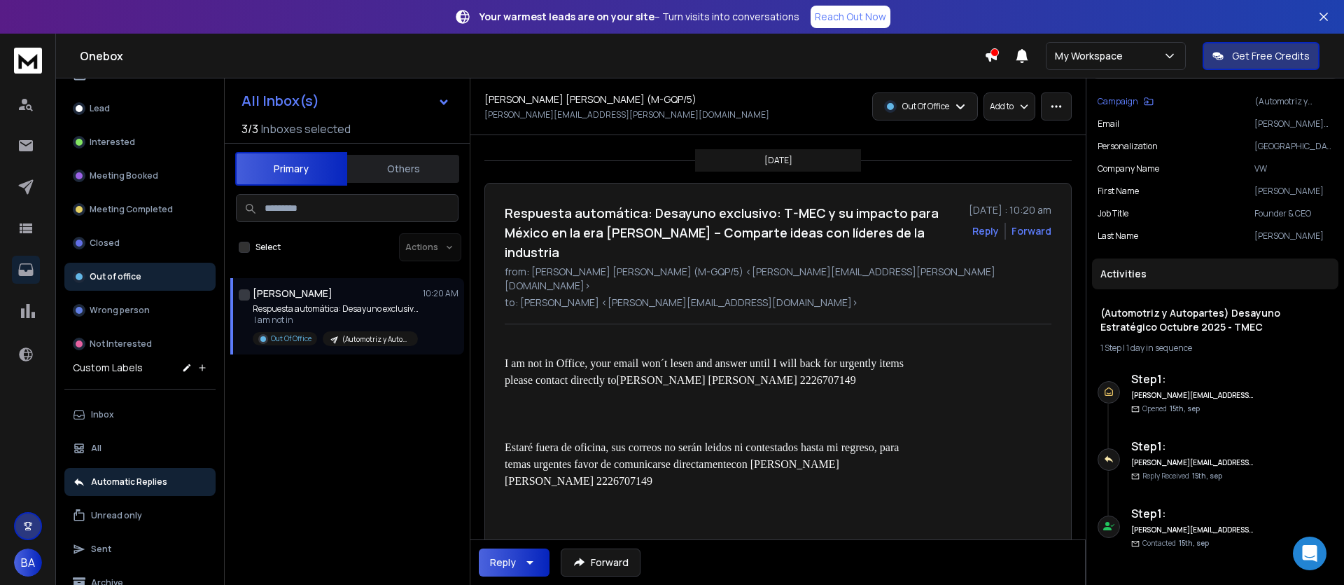
click at [414, 156] on button "Others" at bounding box center [403, 168] width 112 height 31
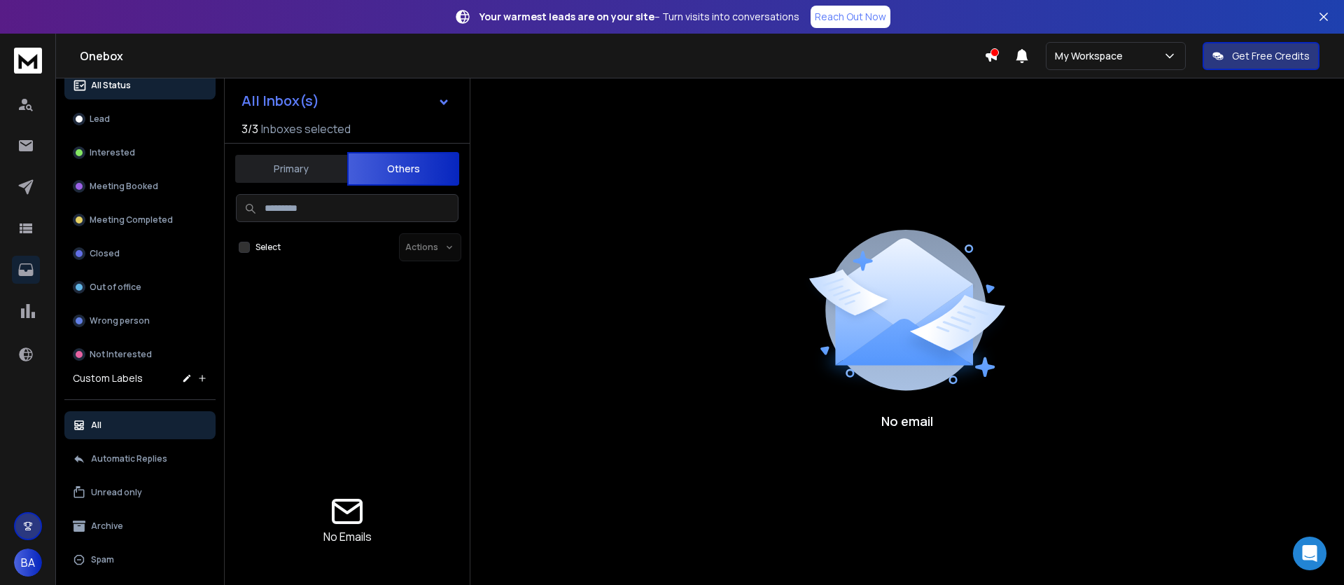
click at [312, 176] on button "Primary" at bounding box center [291, 168] width 112 height 31
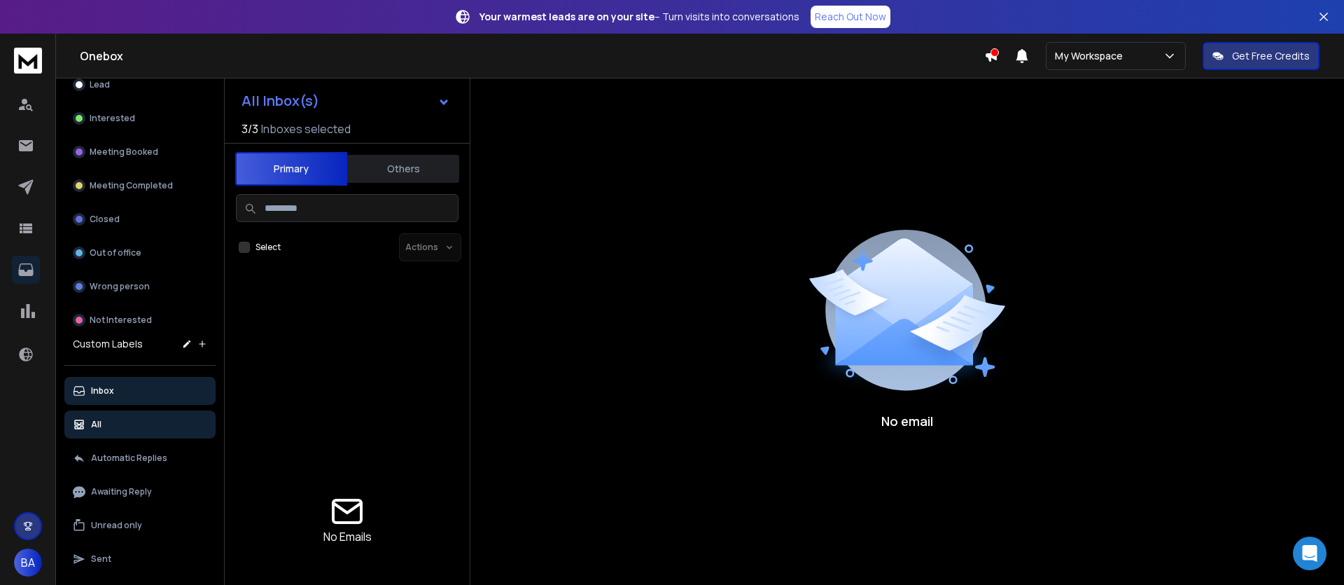
scroll to position [196, 0]
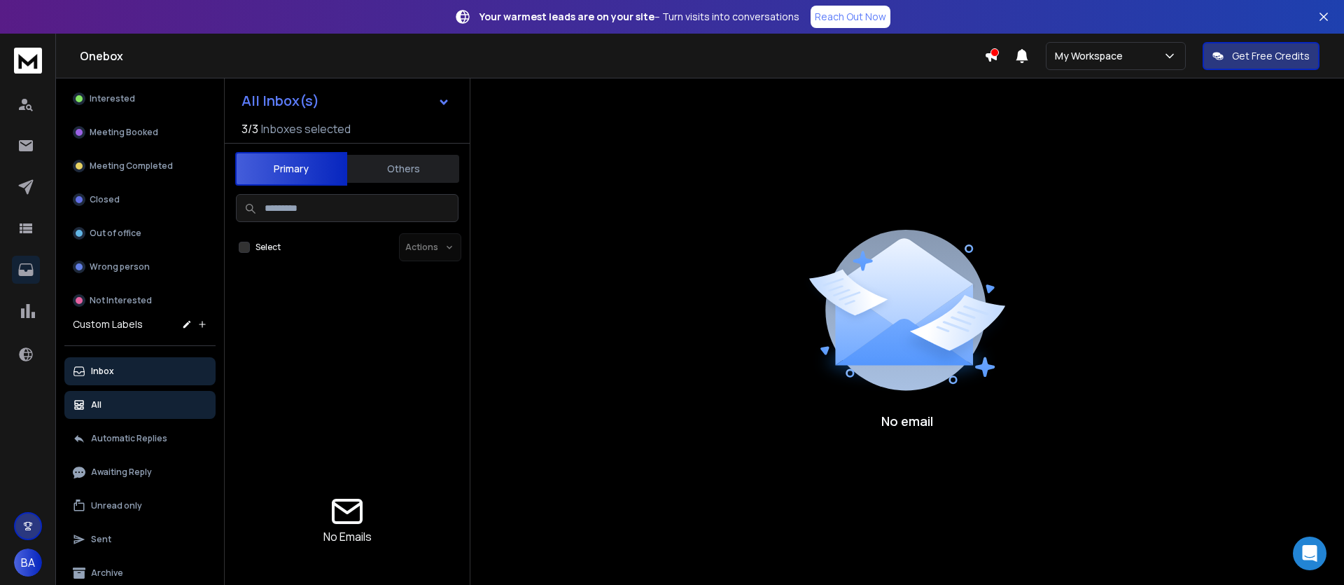
click at [129, 400] on button "All" at bounding box center [139, 405] width 151 height 28
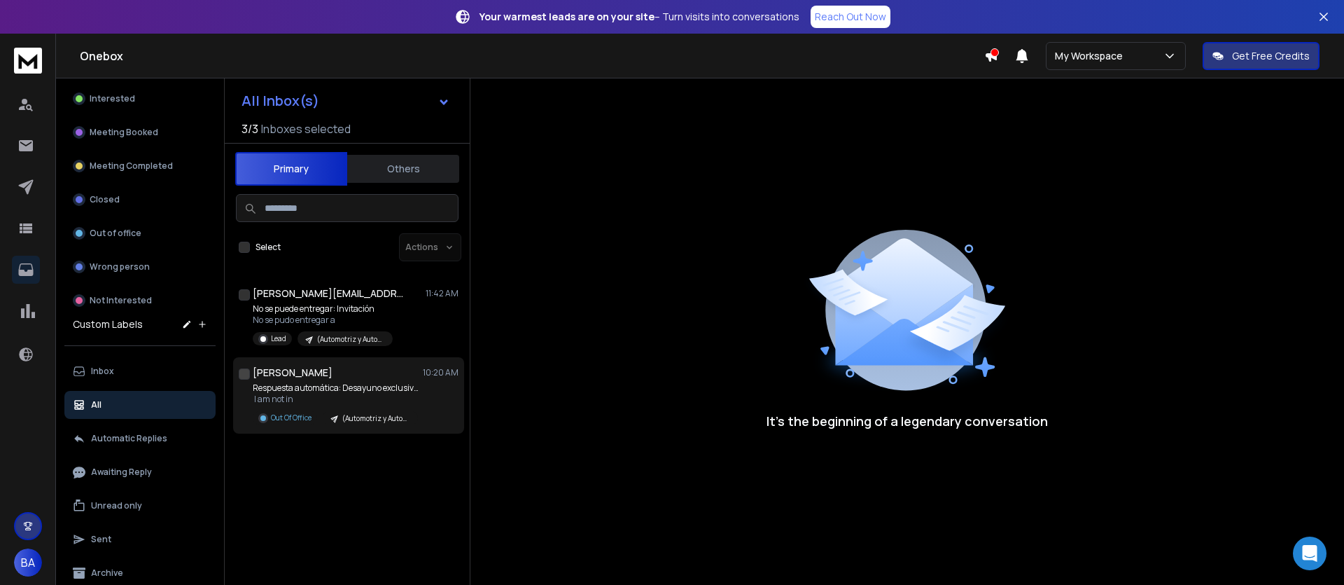
click at [422, 398] on div "Respuesta automática: Desayuno exclusivo: T-MEC ﻿ I am not in Out Of Office (Au…" at bounding box center [356, 403] width 206 height 43
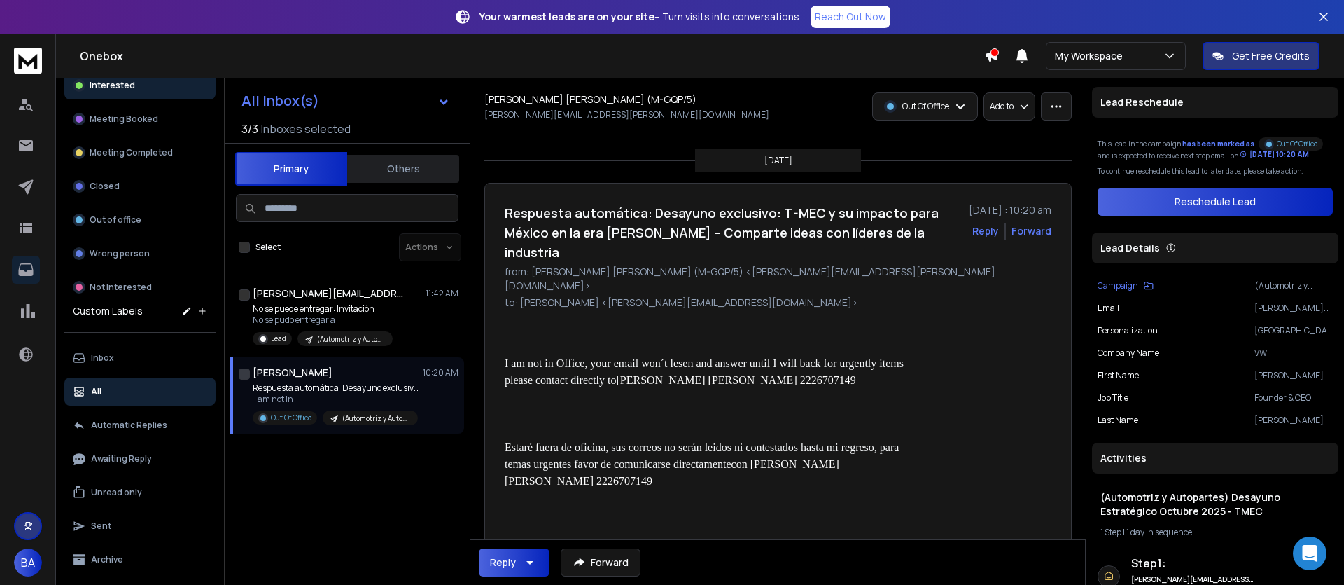
scroll to position [0, 0]
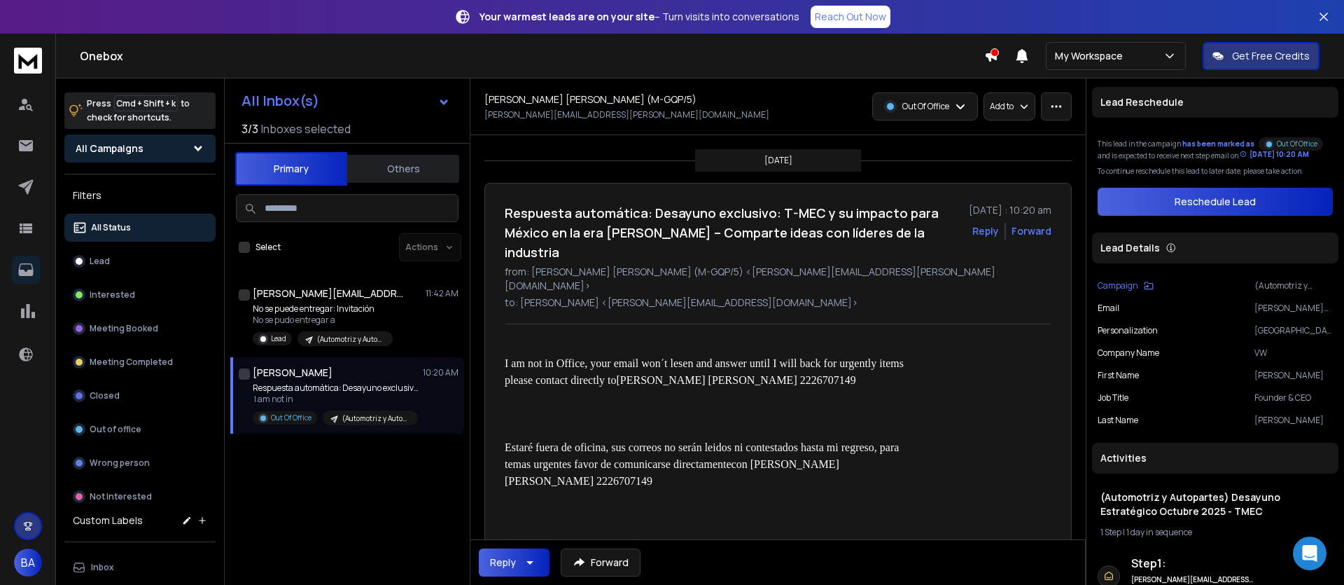
click at [173, 151] on button "All Campaigns" at bounding box center [139, 148] width 151 height 28
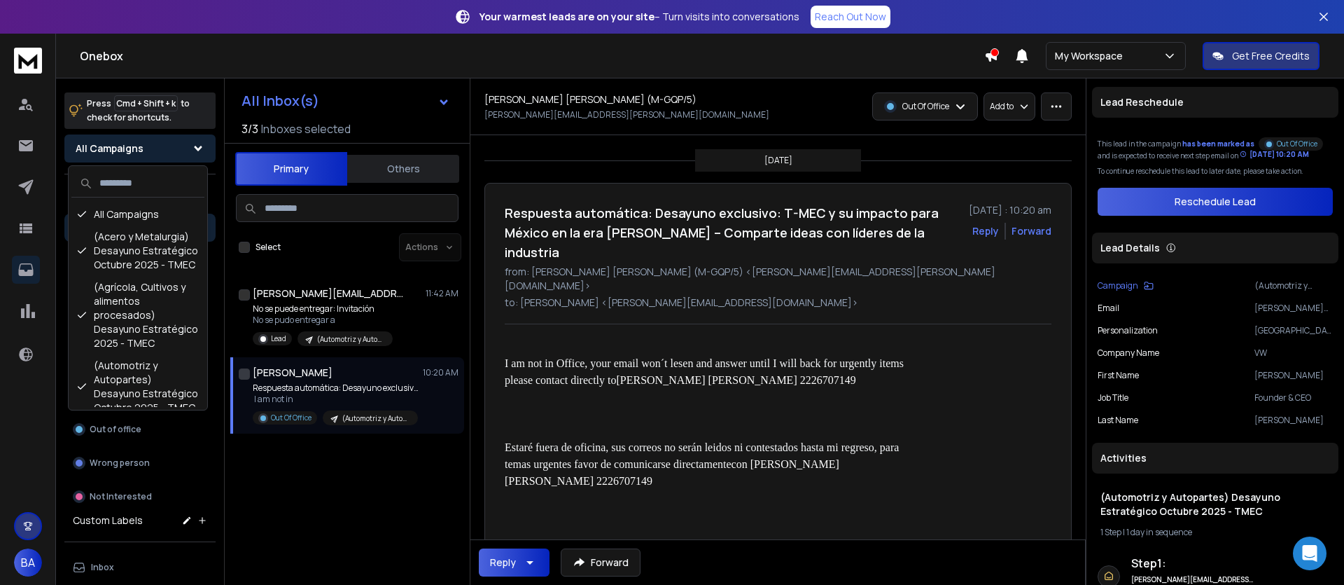
click at [173, 152] on button "All Campaigns" at bounding box center [139, 148] width 151 height 28
click at [213, 69] on div "Onebox My Workspace Get Free Credits" at bounding box center [672, 56] width 1344 height 45
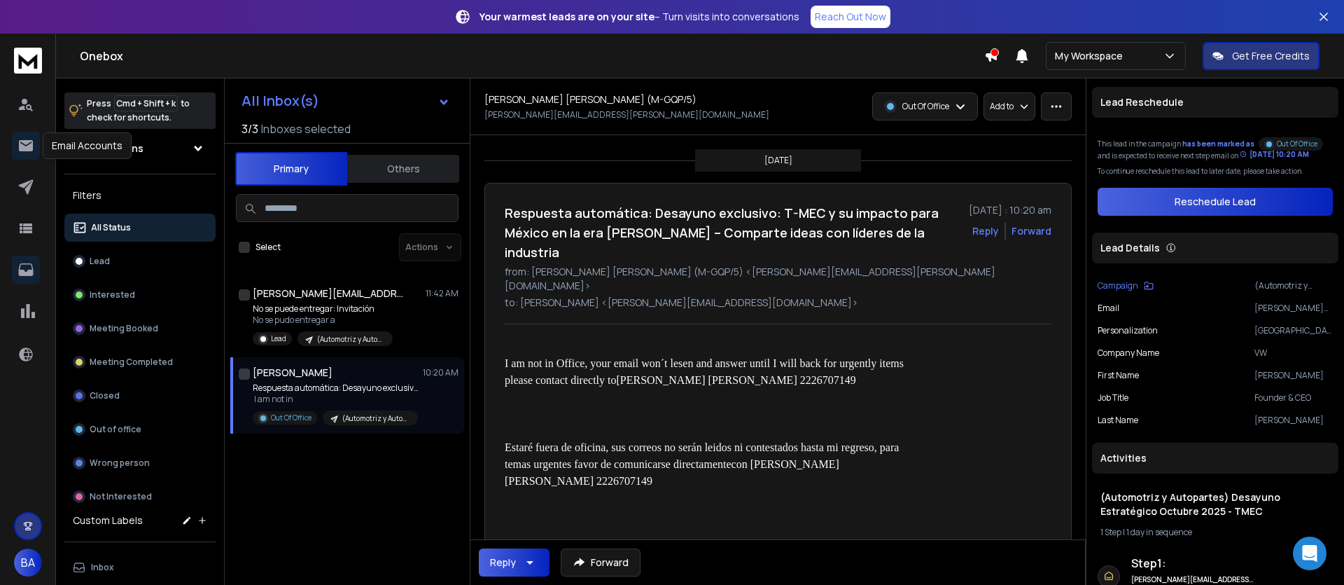
click at [22, 153] on icon at bounding box center [26, 145] width 17 height 17
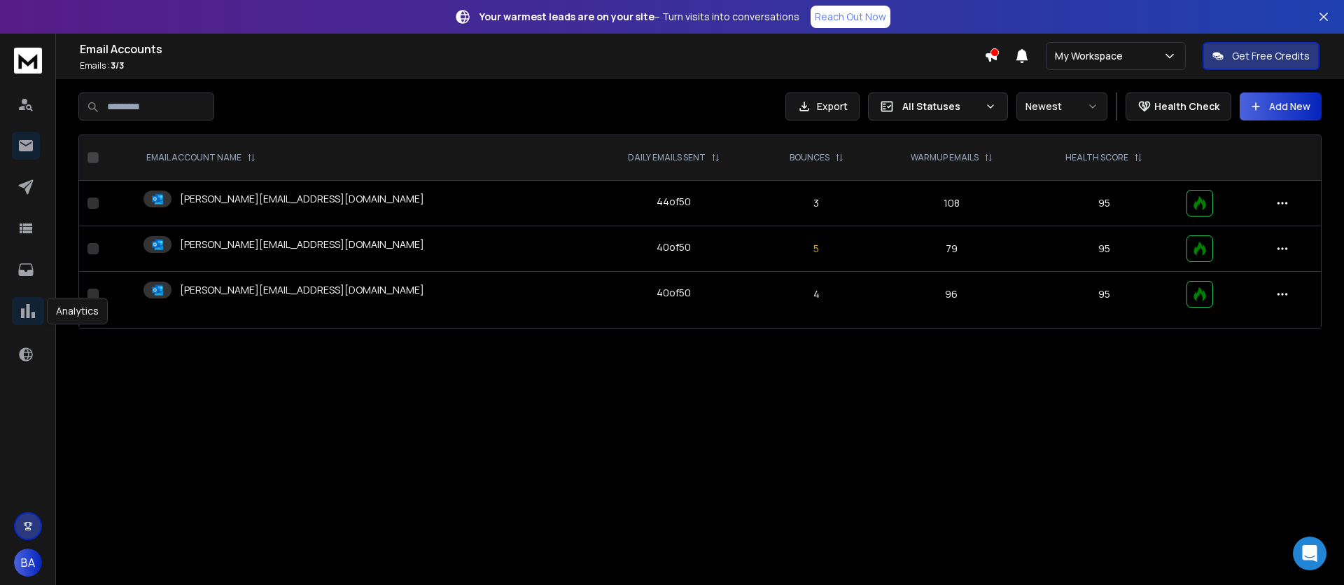
click at [31, 308] on icon at bounding box center [28, 310] width 21 height 21
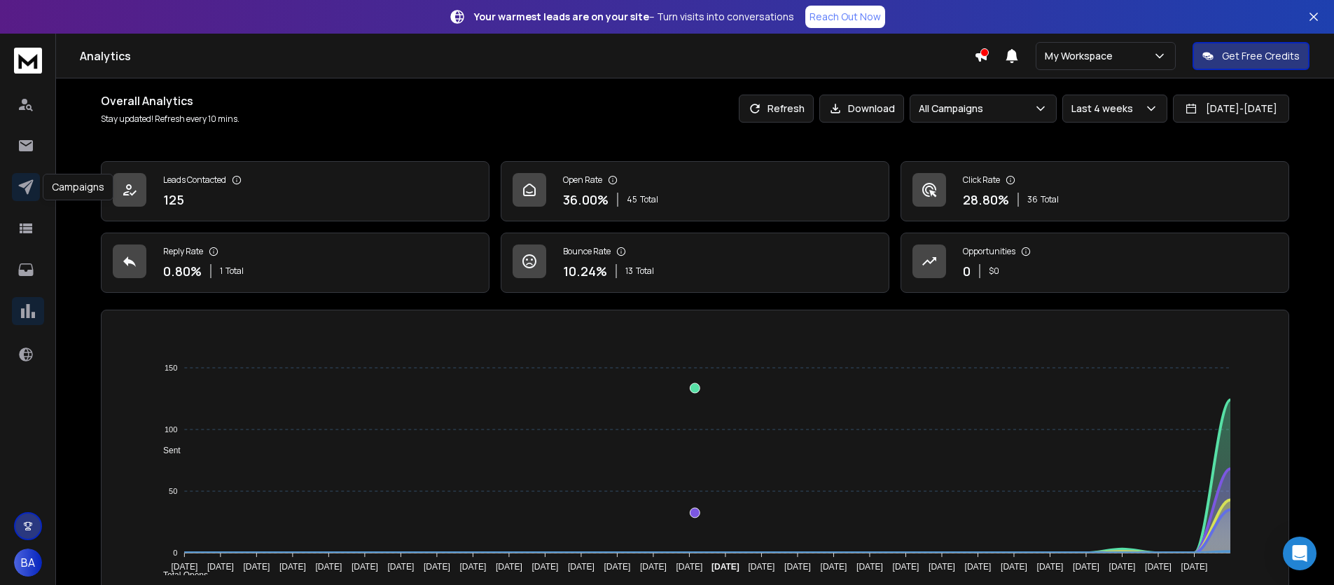
click at [28, 183] on icon at bounding box center [25, 186] width 15 height 15
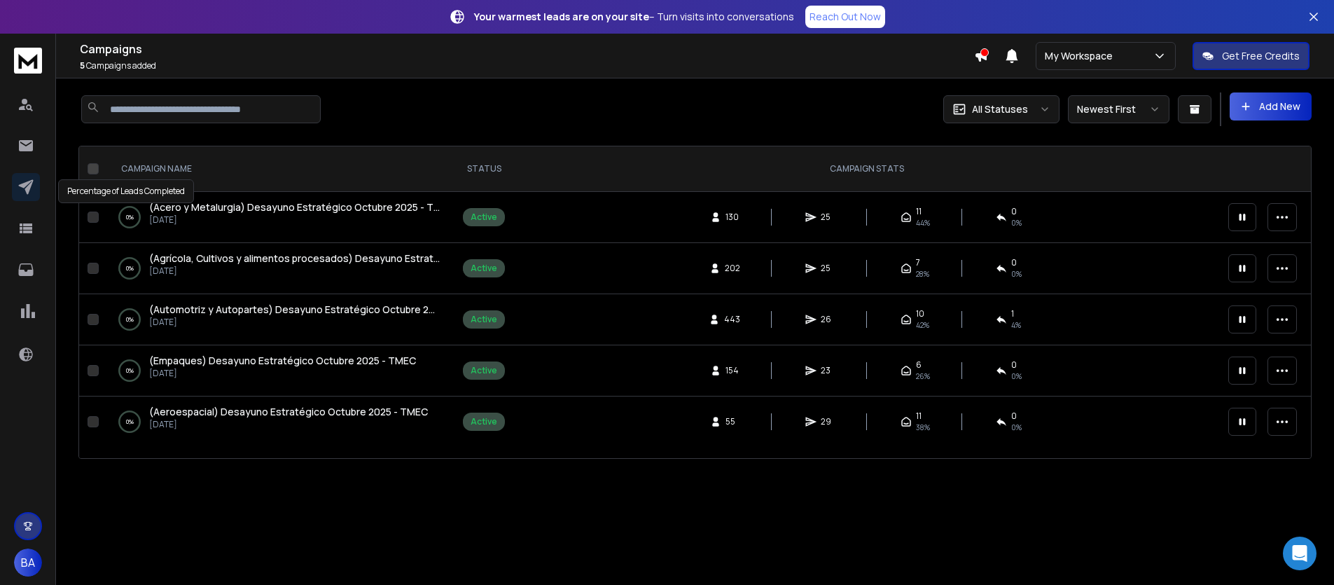
click at [242, 224] on p "4 days ago" at bounding box center [294, 219] width 291 height 11
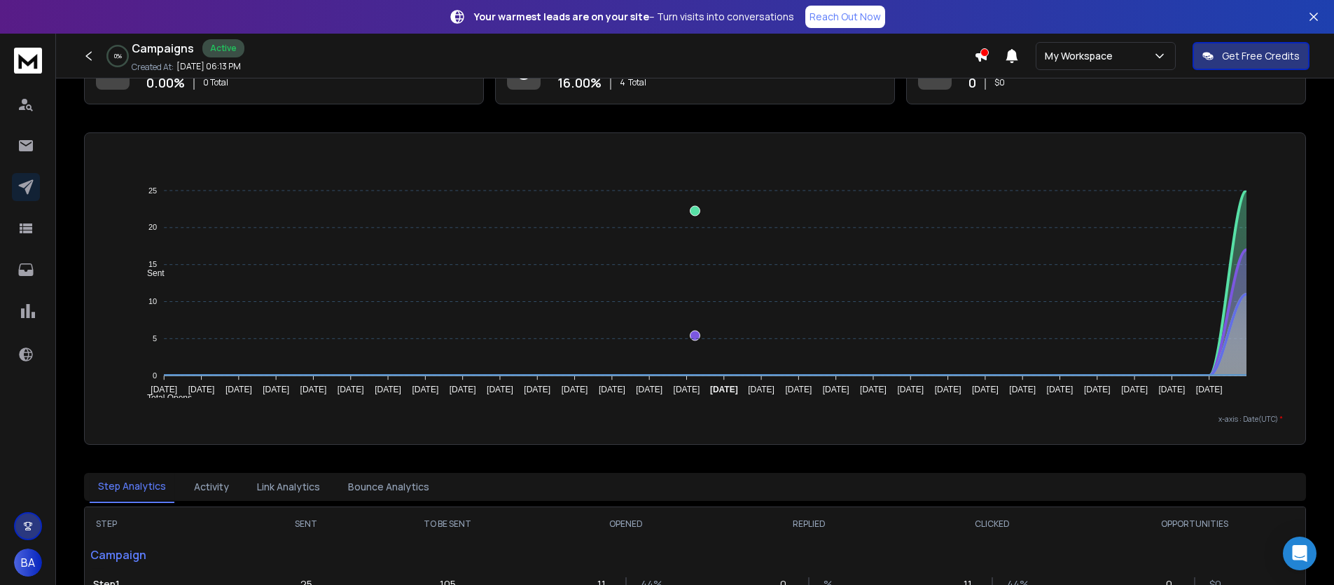
scroll to position [351, 0]
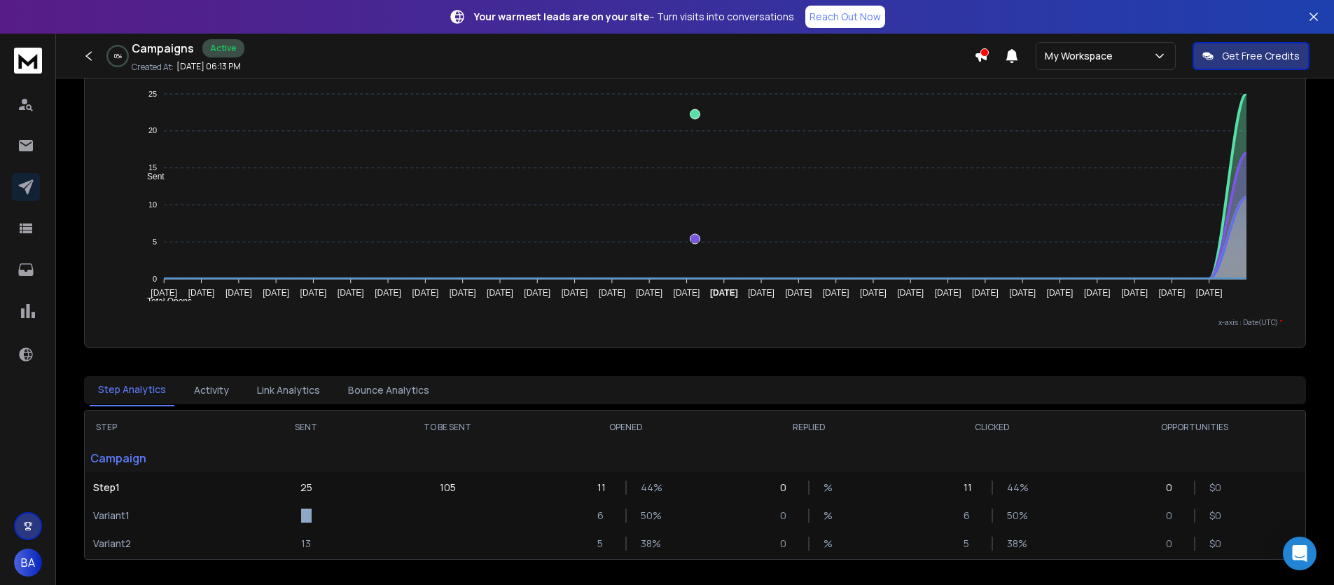
drag, startPoint x: 298, startPoint y: 515, endPoint x: 326, endPoint y: 517, distance: 27.4
click at [326, 517] on div "25 12 13" at bounding box center [306, 515] width 94 height 70
click at [306, 543] on p "13" at bounding box center [306, 543] width 10 height 14
click at [29, 139] on icon at bounding box center [26, 145] width 17 height 17
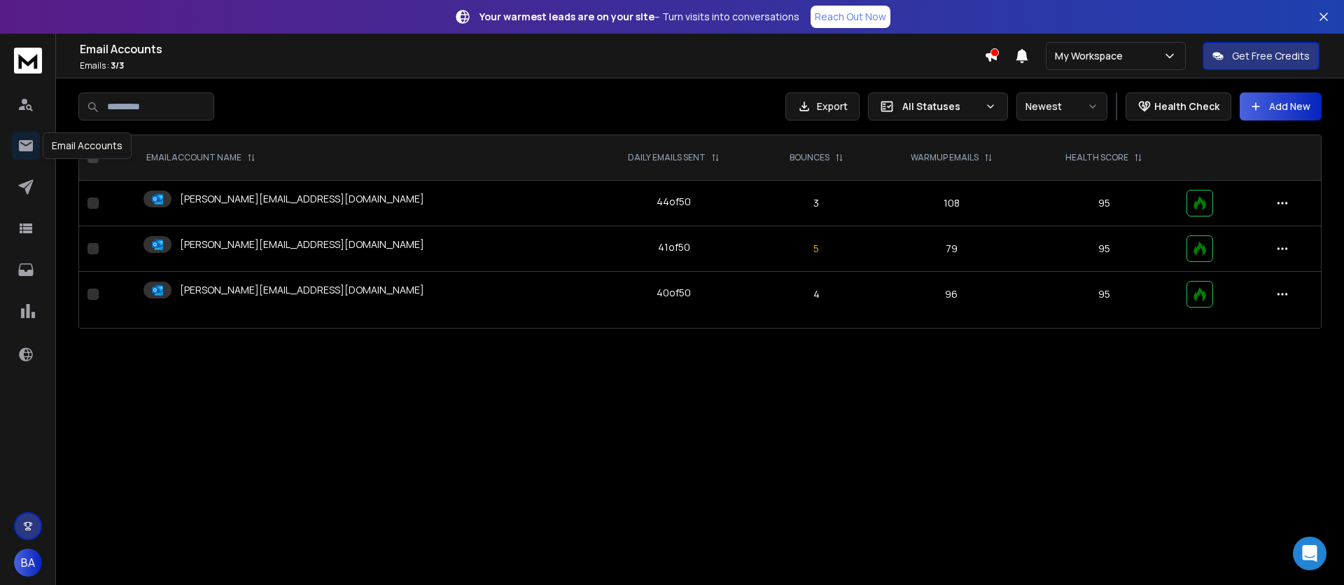
click at [843, 439] on div "Your warmest leads are on your site – Turn visits into conversations Reach Out …" at bounding box center [672, 292] width 1344 height 585
click at [37, 191] on link at bounding box center [26, 187] width 28 height 28
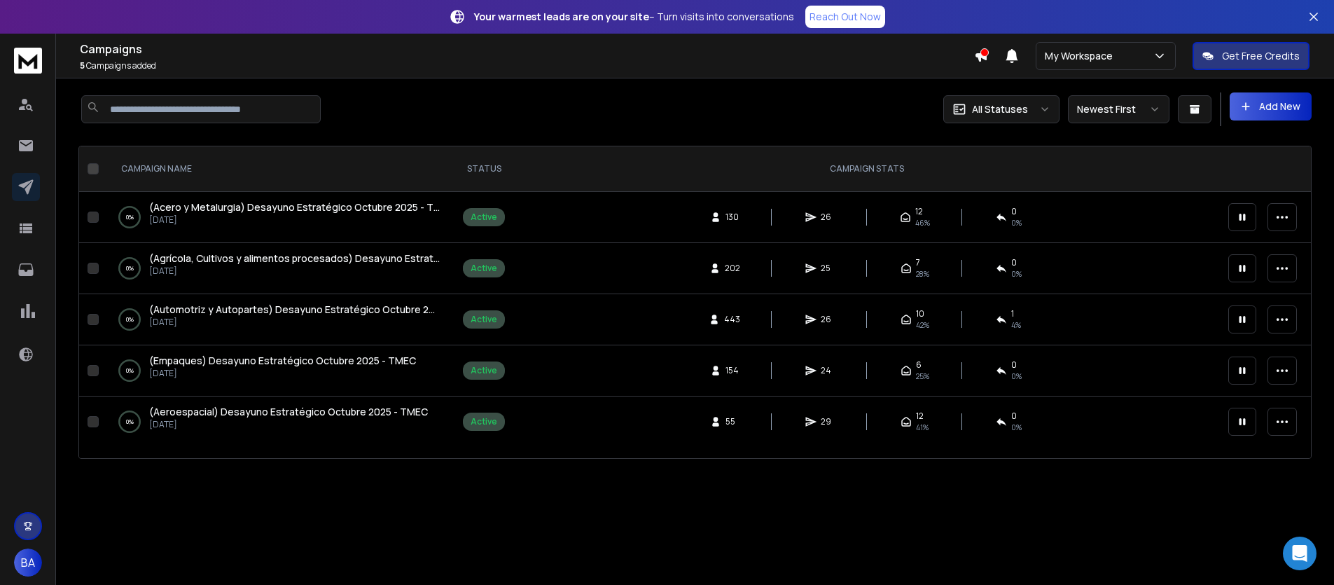
click at [310, 320] on p "4 days ago" at bounding box center [294, 321] width 291 height 11
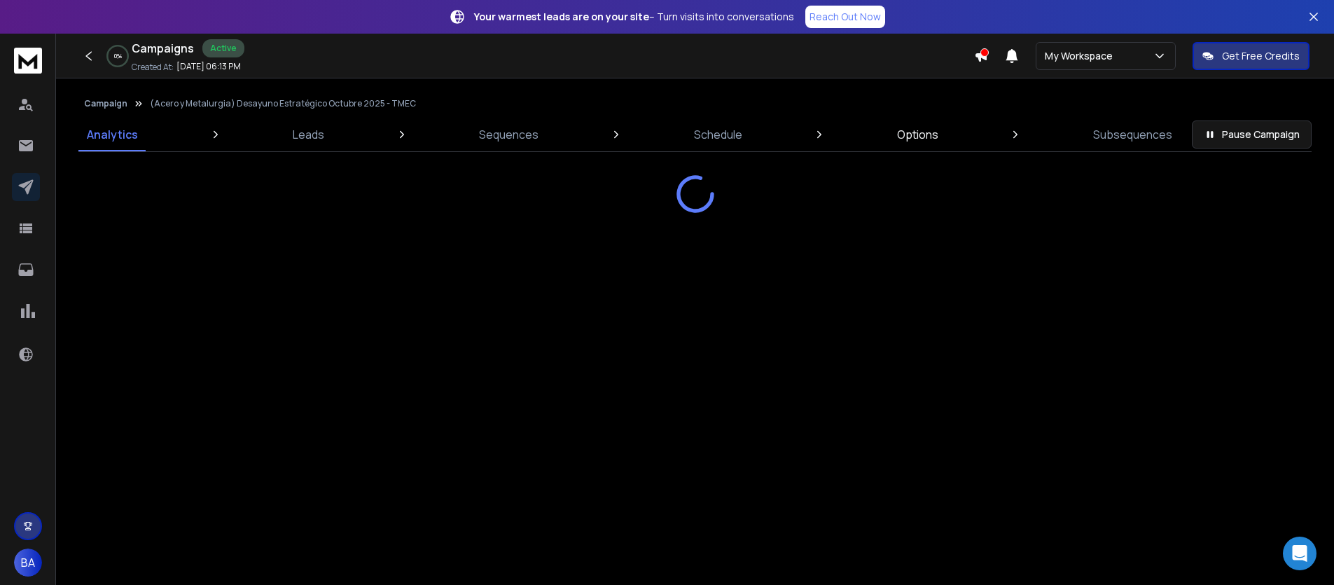
click at [925, 141] on p "Options" at bounding box center [917, 134] width 41 height 17
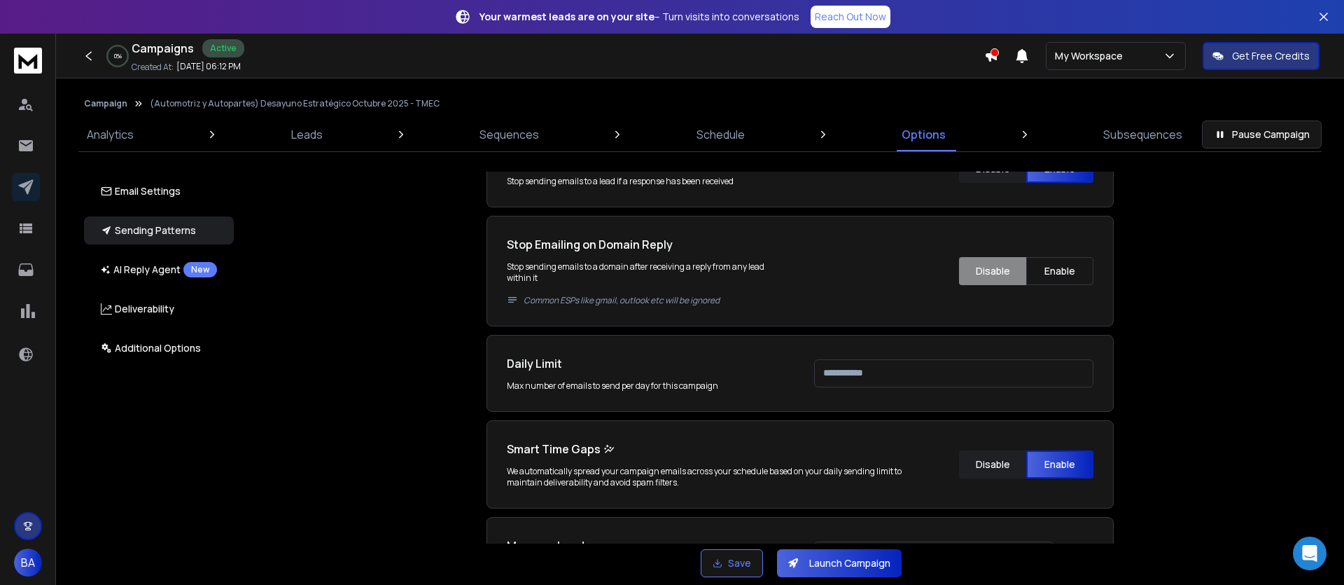
scroll to position [380, 0]
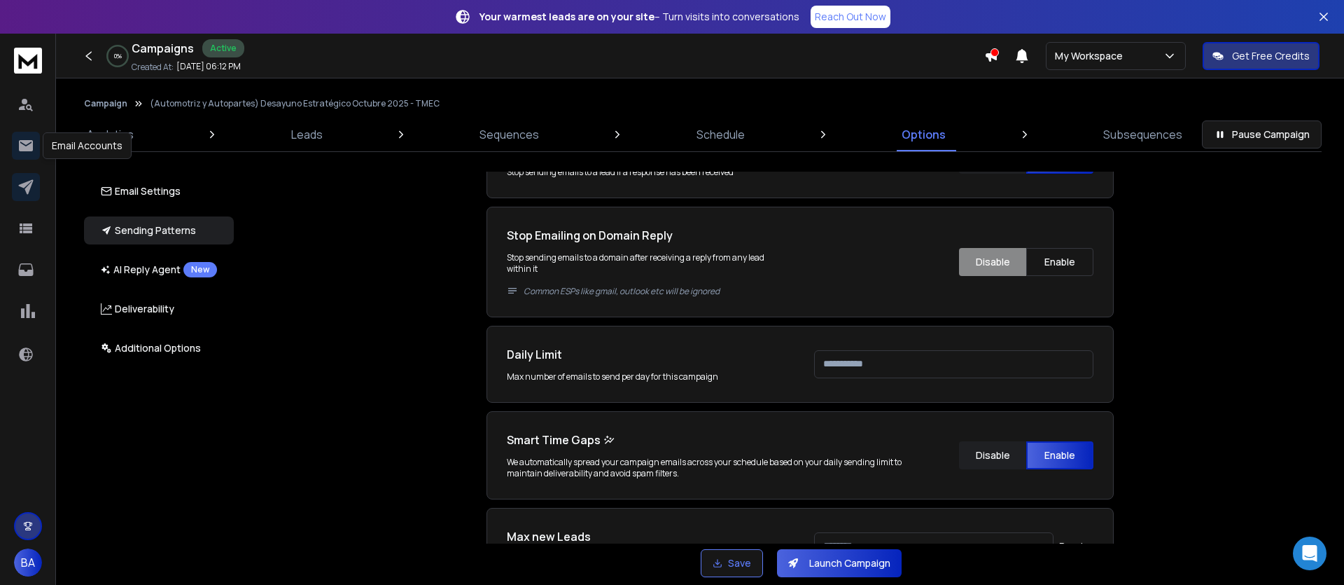
click at [34, 148] on link at bounding box center [26, 146] width 28 height 28
